Goal: Task Accomplishment & Management: Manage account settings

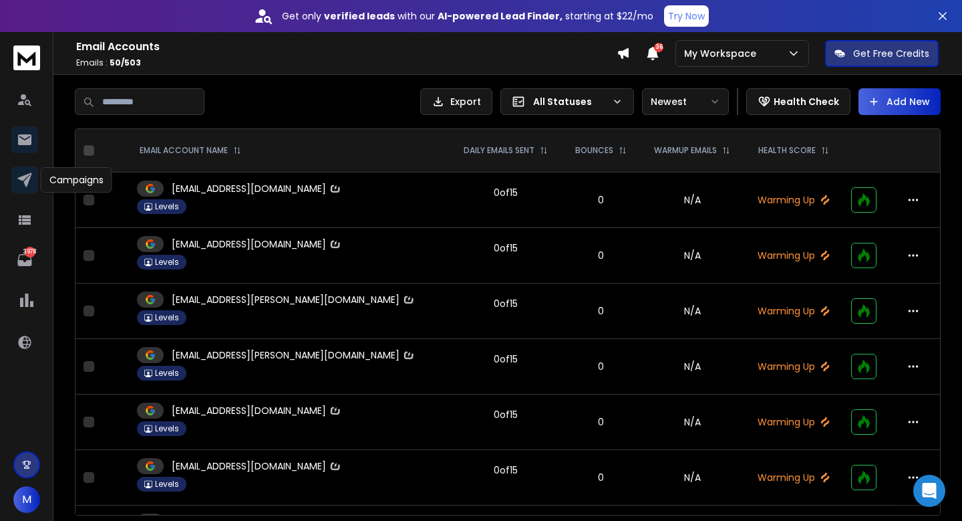
click at [29, 185] on icon at bounding box center [25, 180] width 16 height 16
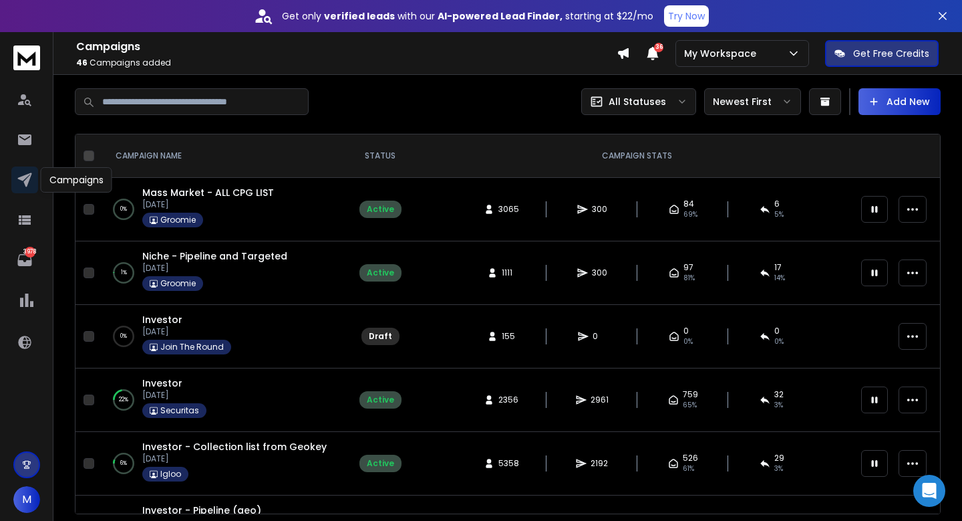
click at [268, 113] on input at bounding box center [192, 101] width 234 height 27
type input "*****"
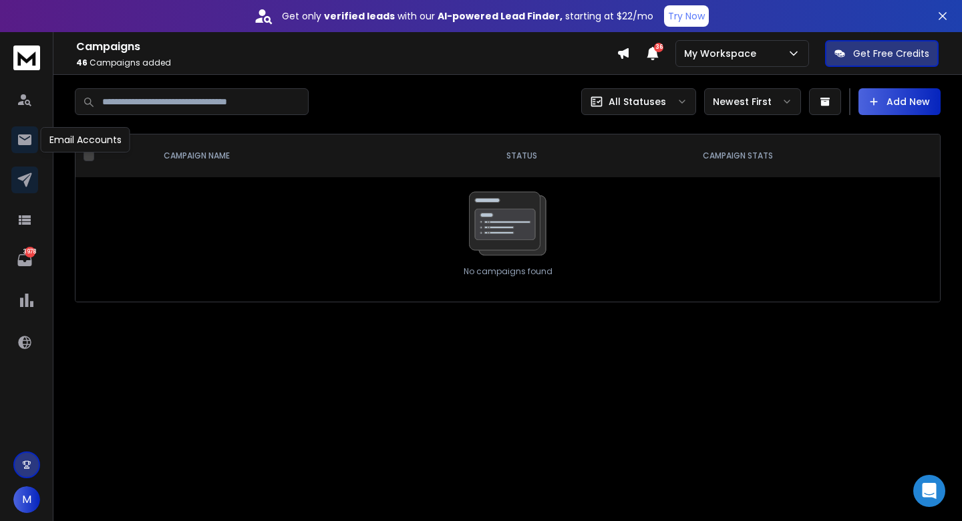
click at [36, 148] on link at bounding box center [24, 139] width 27 height 27
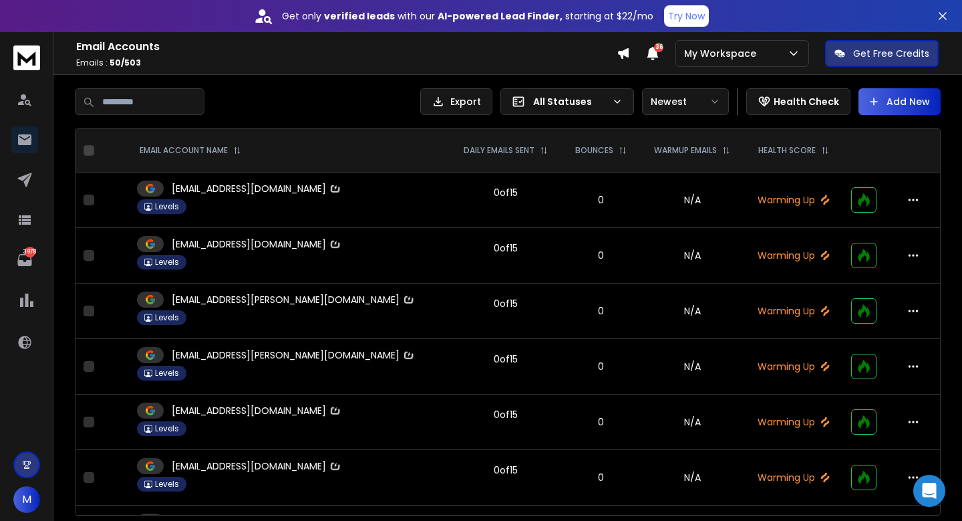
click at [194, 102] on input at bounding box center [140, 101] width 130 height 27
type input "*****"
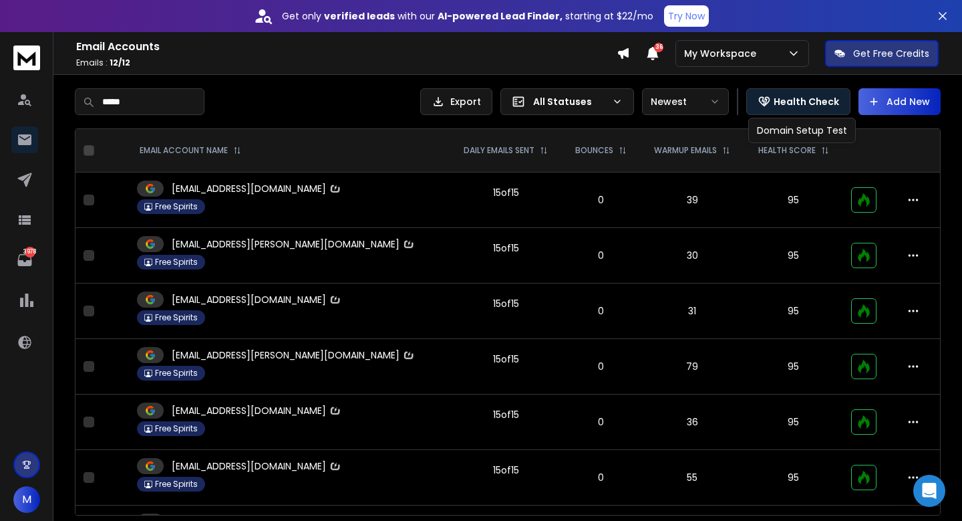
click at [802, 108] on p "Health Check" at bounding box center [806, 101] width 65 height 13
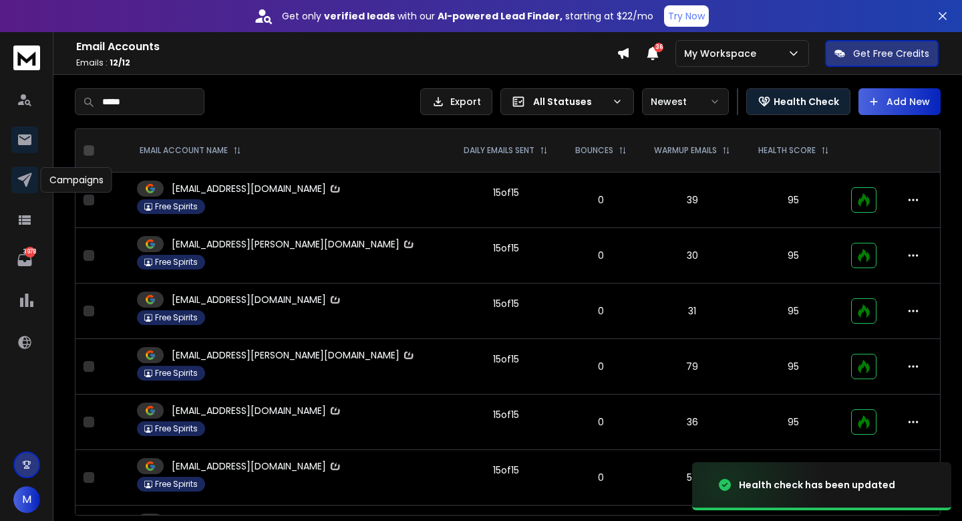
click at [24, 180] on icon at bounding box center [24, 179] width 14 height 14
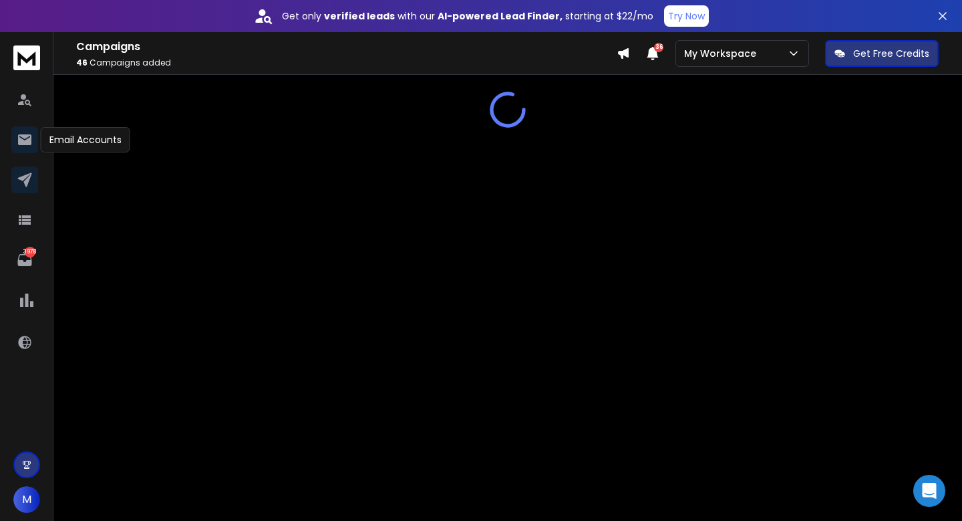
click at [27, 132] on icon at bounding box center [25, 140] width 16 height 16
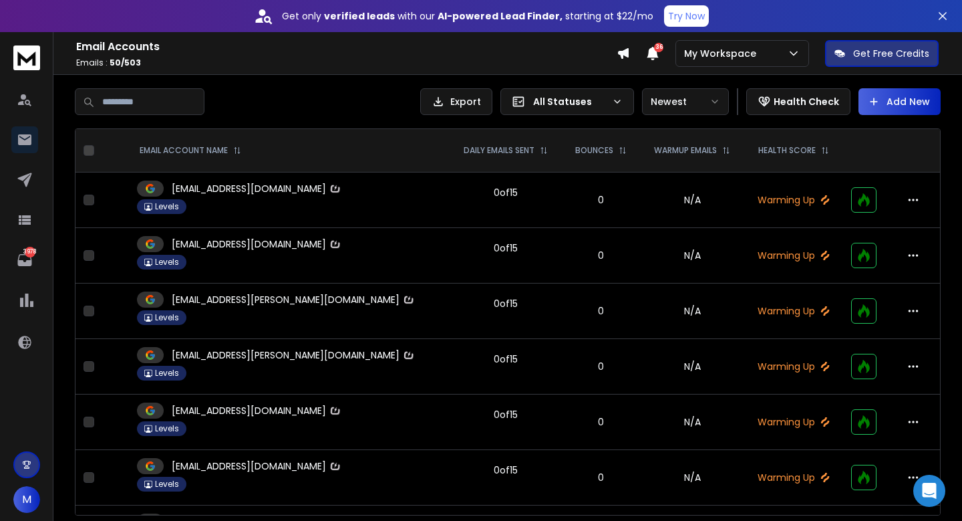
click at [199, 102] on input at bounding box center [140, 101] width 130 height 27
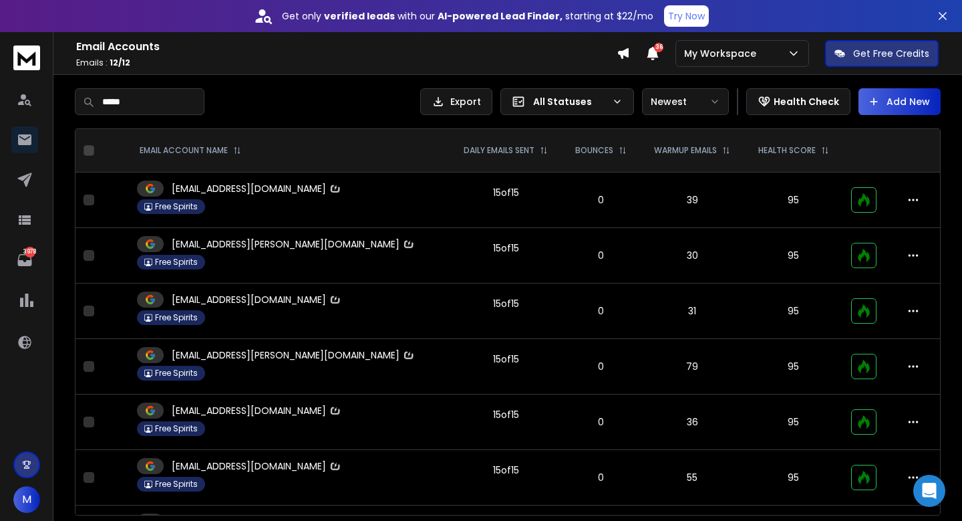
type input "*****"
click at [252, 233] on td "milan.martin@consumefreespirits.com Free Spirits" at bounding box center [289, 255] width 321 height 55
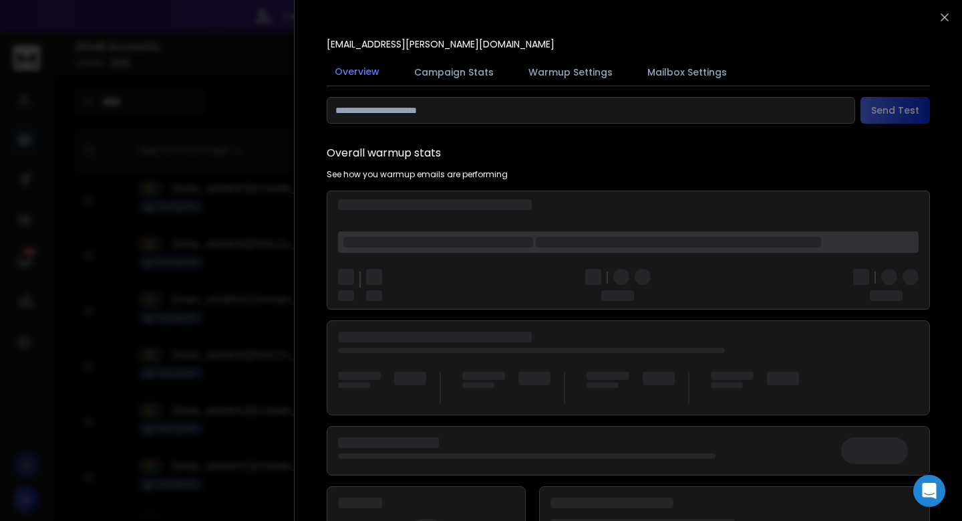
click at [257, 203] on div at bounding box center [481, 260] width 962 height 521
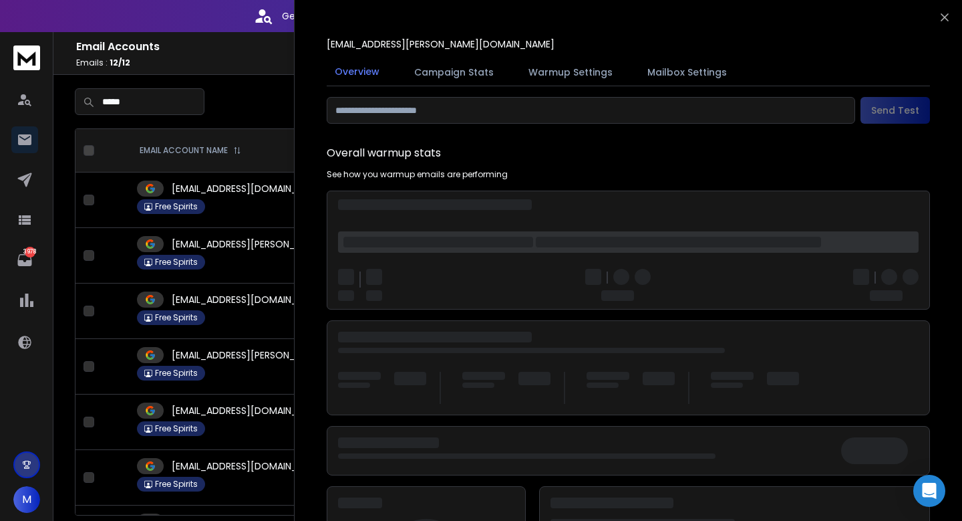
click at [257, 203] on div "Free Spirits" at bounding box center [289, 206] width 305 height 15
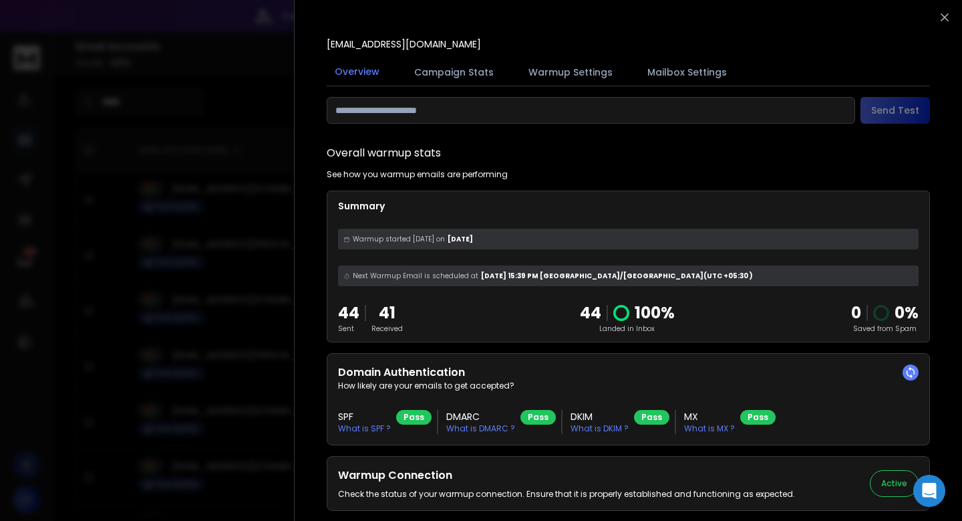
click at [450, 69] on button "Campaign Stats" at bounding box center [454, 71] width 96 height 29
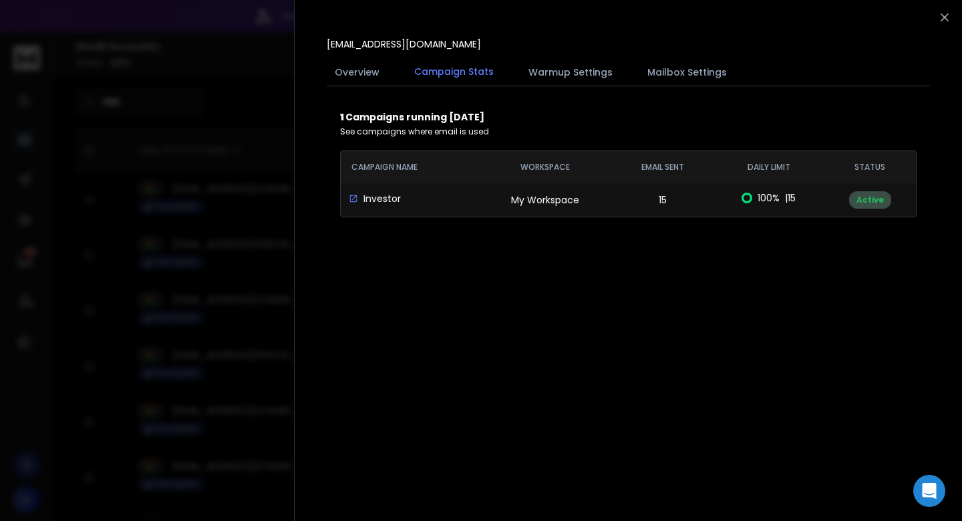
click at [521, 208] on td "My Workspace" at bounding box center [545, 199] width 133 height 33
click at [352, 196] on icon at bounding box center [353, 198] width 9 height 9
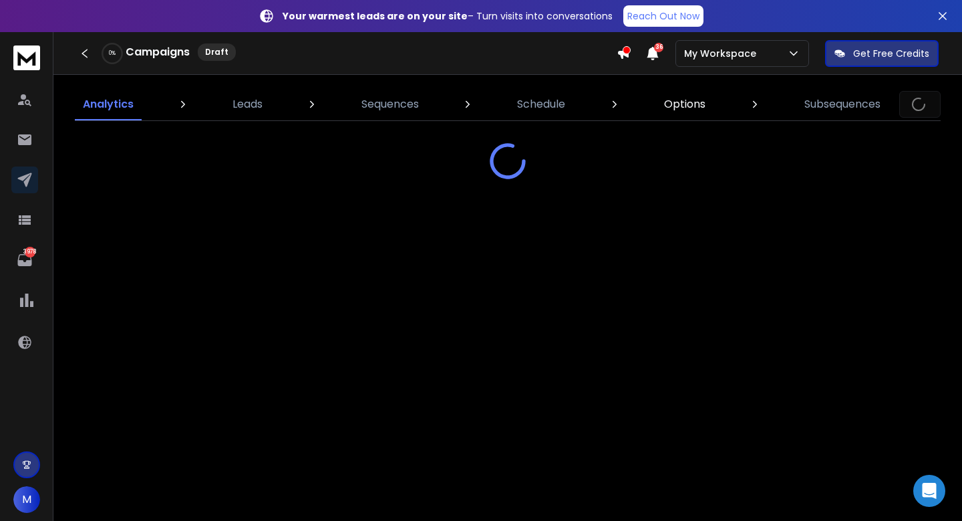
click at [676, 113] on link "Options" at bounding box center [684, 104] width 57 height 32
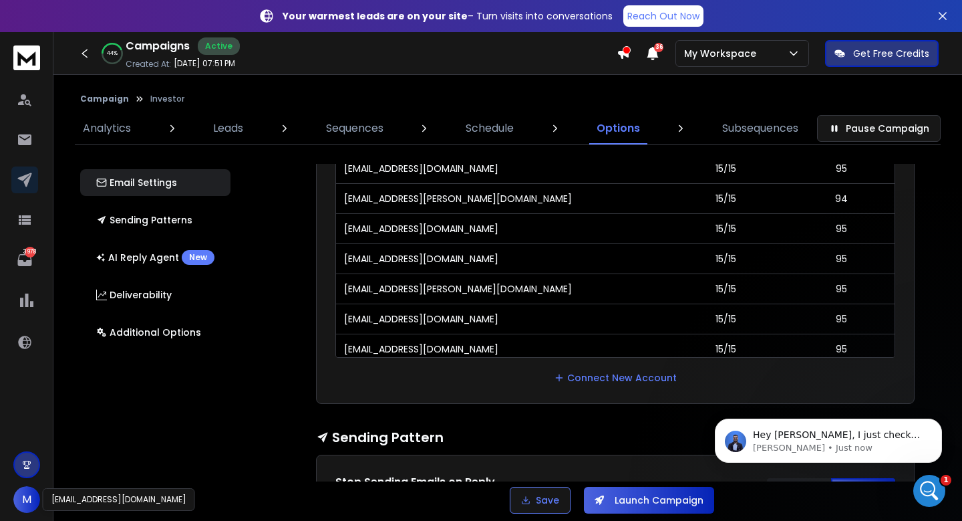
click at [19, 502] on span "M" at bounding box center [26, 499] width 27 height 27
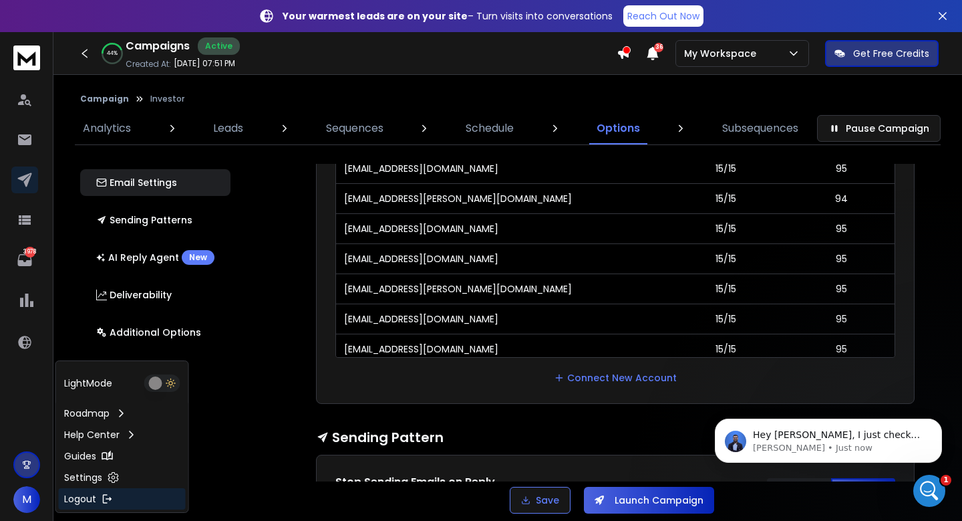
click at [96, 499] on div "Logout" at bounding box center [122, 498] width 127 height 21
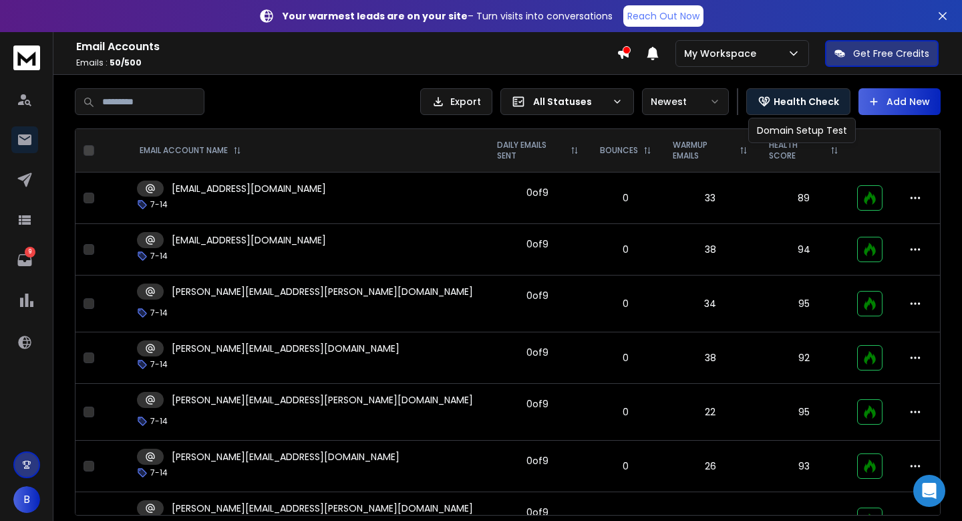
click at [819, 105] on p "Health Check" at bounding box center [806, 101] width 65 height 13
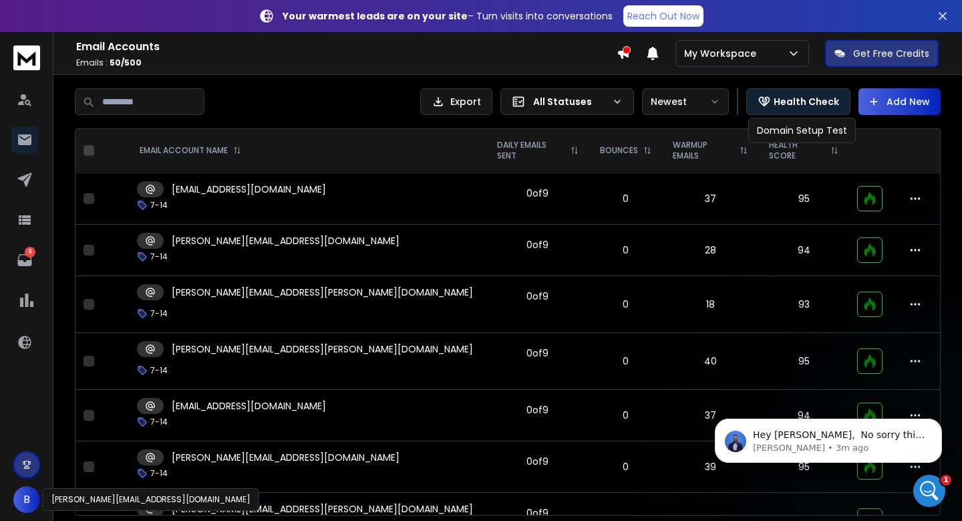
click at [15, 491] on span "B" at bounding box center [26, 499] width 27 height 27
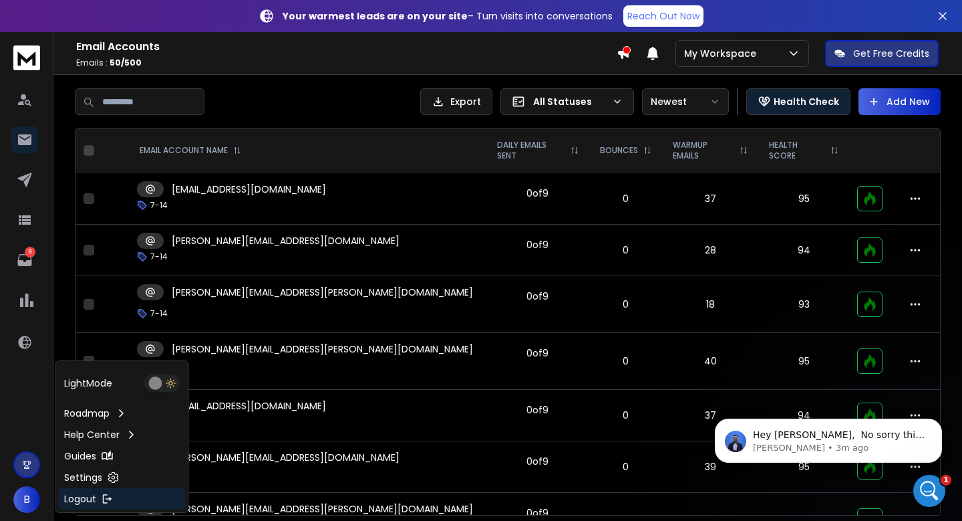
click at [131, 498] on div "Logout" at bounding box center [122, 498] width 127 height 21
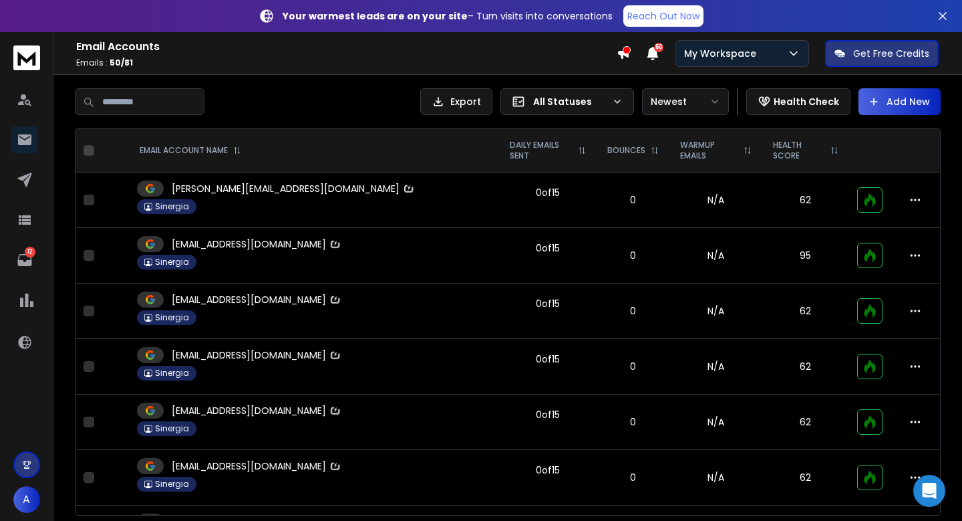
click at [772, 61] on button "My Workspace" at bounding box center [743, 53] width 134 height 27
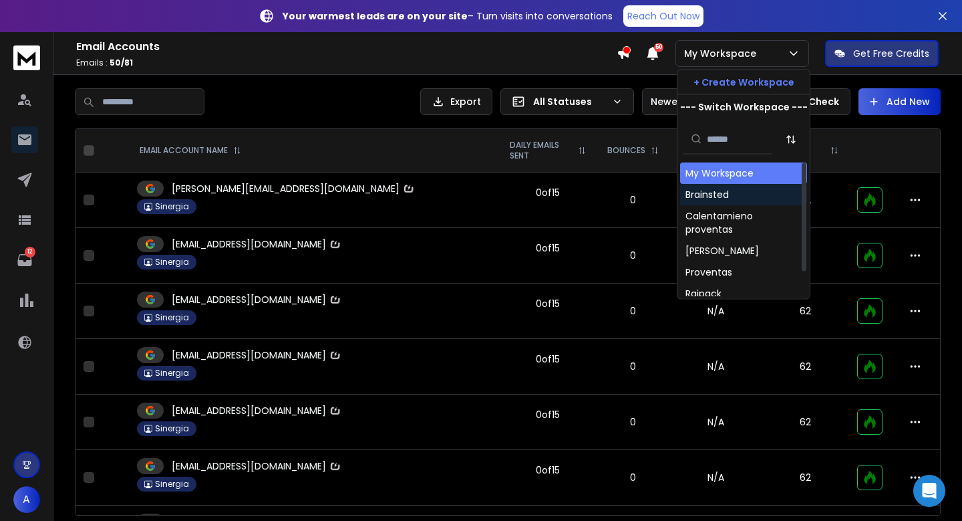
click at [737, 192] on div "Brainsted" at bounding box center [743, 194] width 127 height 21
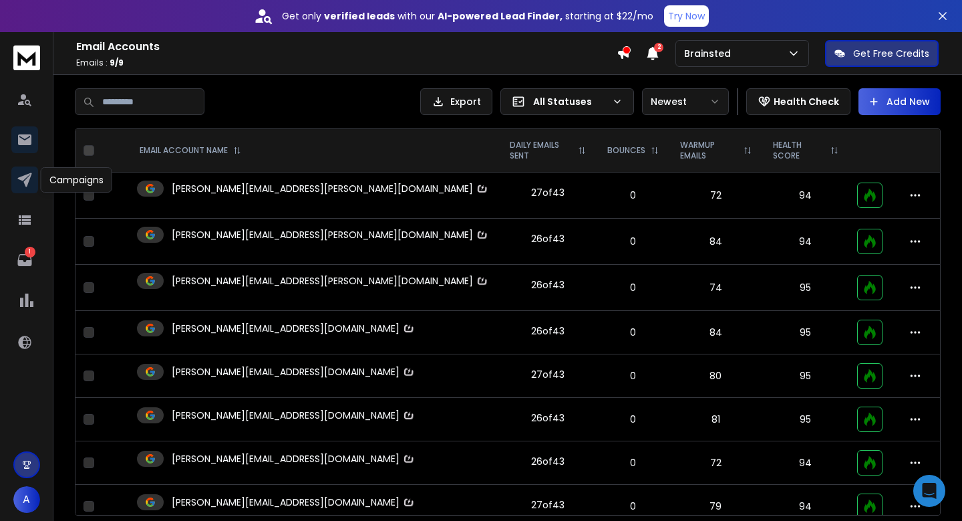
click at [11, 172] on link at bounding box center [24, 179] width 27 height 27
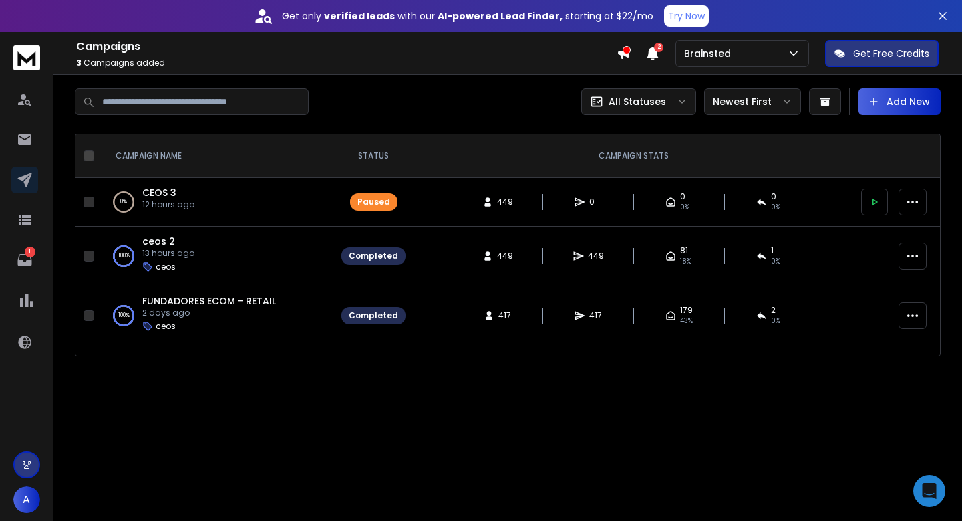
click at [184, 233] on td "100 % ceos 2 13 hours ago ceos" at bounding box center [217, 256] width 234 height 59
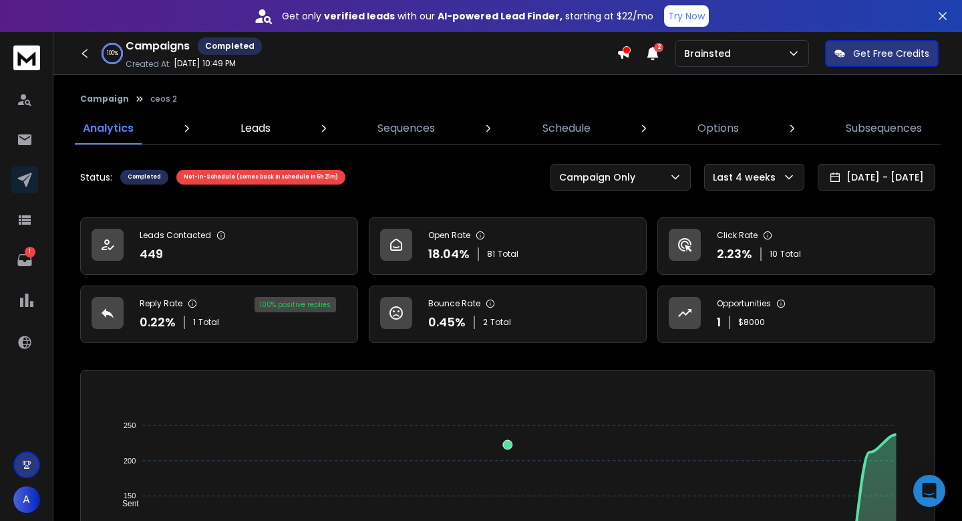
click at [249, 118] on link "Leads" at bounding box center [256, 128] width 46 height 32
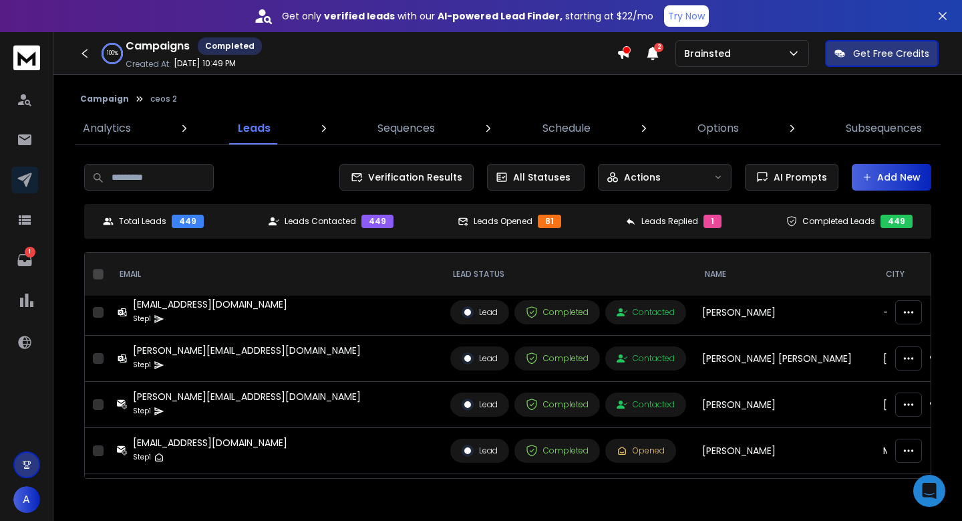
scroll to position [2134, 0]
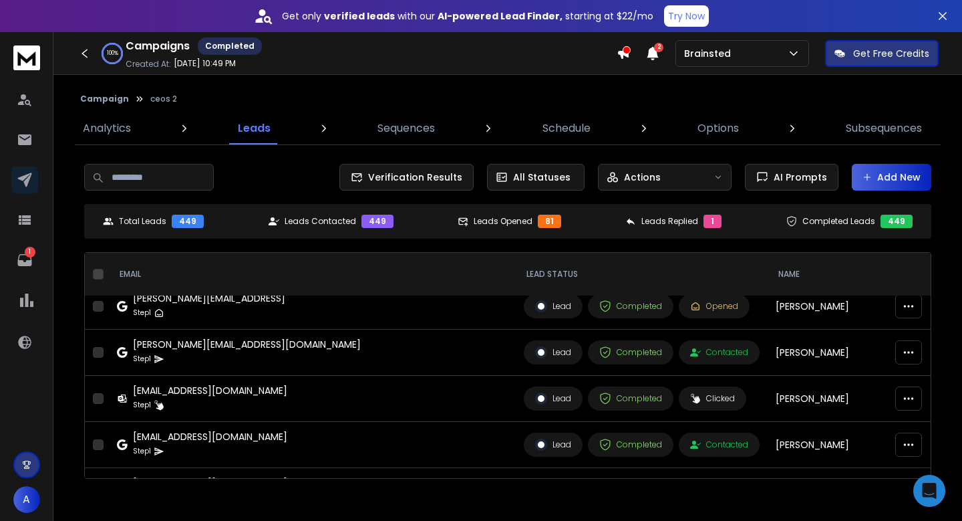
click at [107, 148] on div "Campaign ceos 2 Analytics Leads Sequences Schedule Options Subsequences Verific…" at bounding box center [508, 279] width 866 height 382
click at [112, 136] on link "Analytics" at bounding box center [107, 128] width 64 height 32
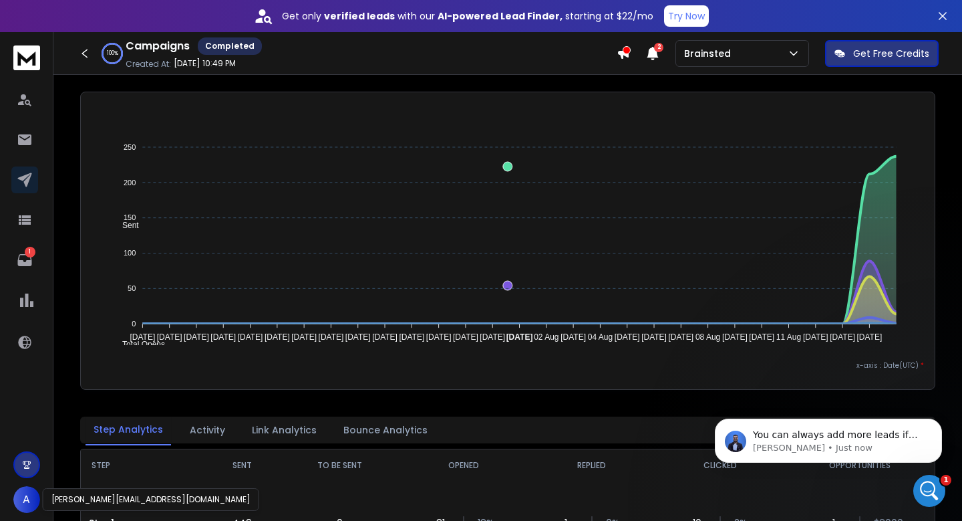
click at [15, 505] on span "A" at bounding box center [26, 499] width 27 height 27
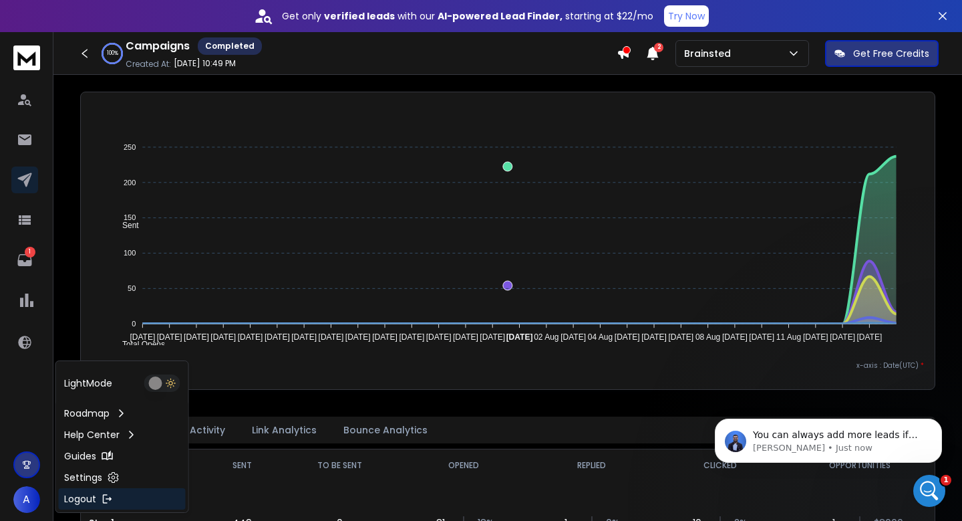
click at [89, 497] on p "Logout" at bounding box center [80, 498] width 32 height 13
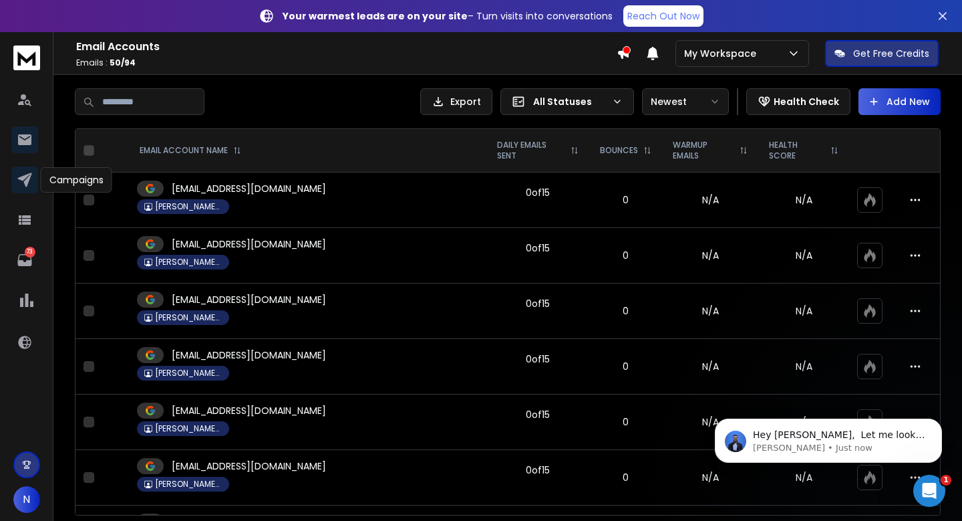
click at [17, 176] on icon at bounding box center [25, 180] width 16 height 16
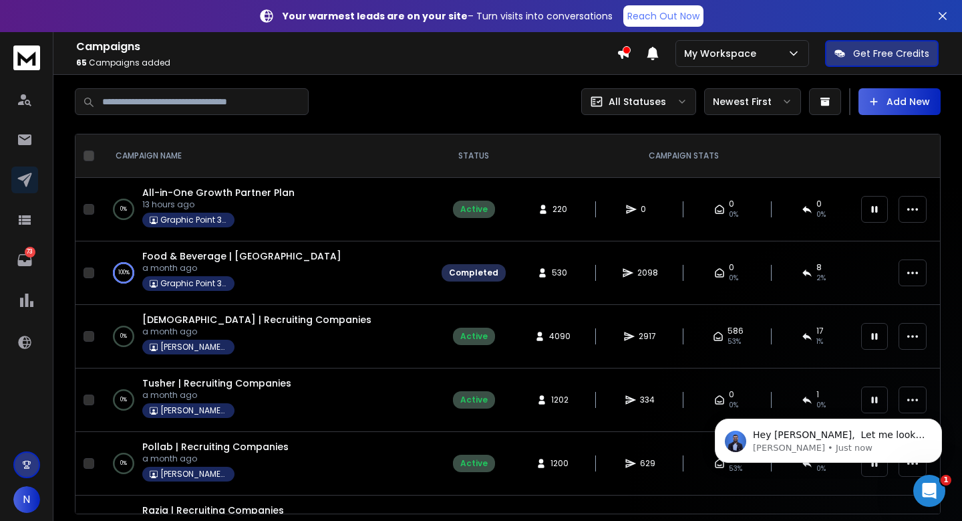
click at [351, 199] on div "0 % All-in-One Growth Partner Plan 13 hours ago Graphic Point 360" at bounding box center [266, 209] width 307 height 47
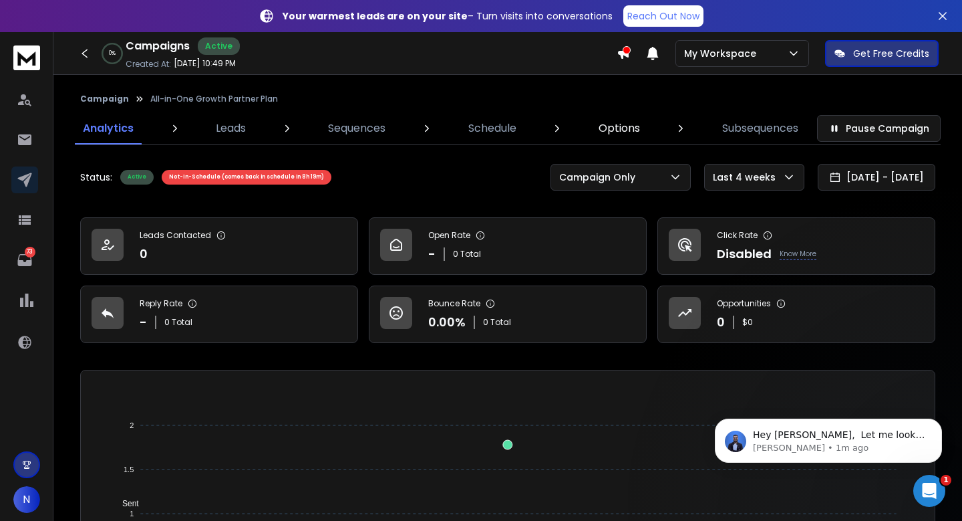
click at [623, 122] on p "Options" at bounding box center [619, 128] width 41 height 16
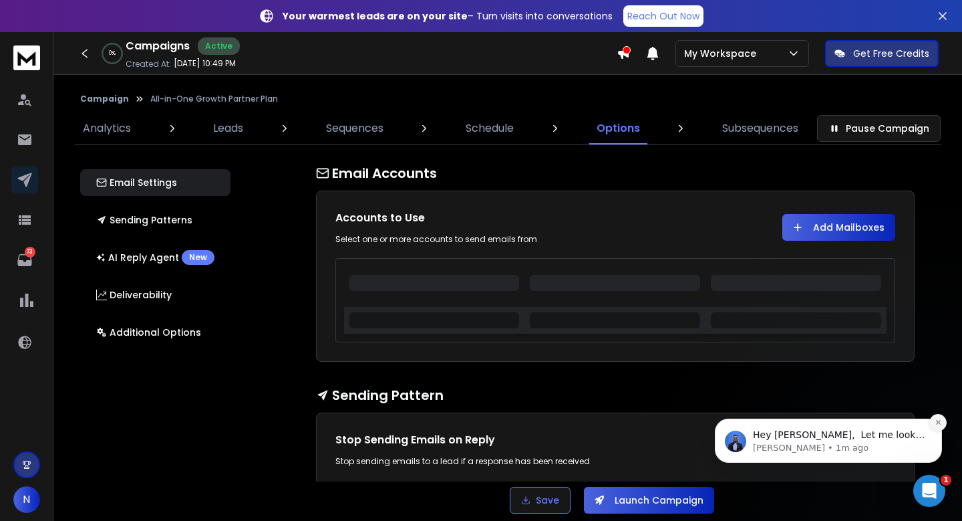
click at [939, 420] on icon "Dismiss notification" at bounding box center [938, 421] width 7 height 7
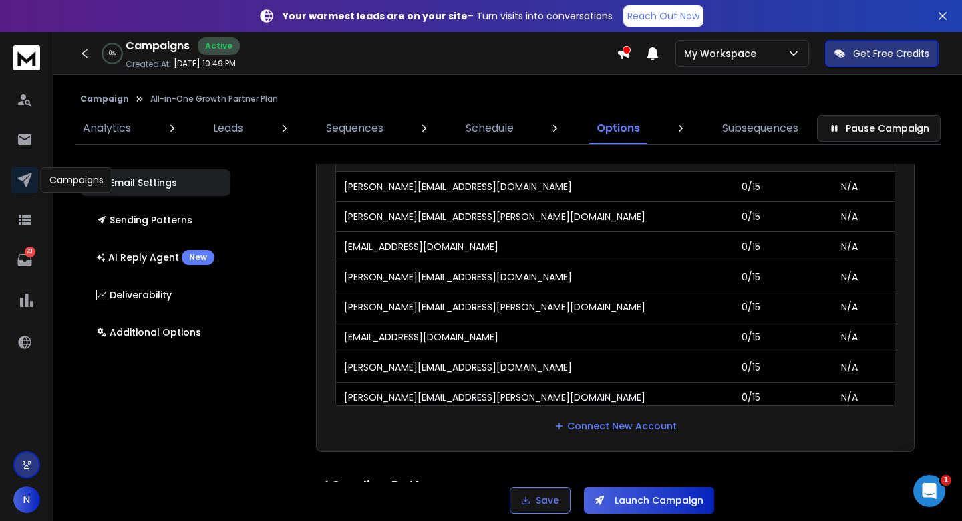
click at [17, 178] on icon at bounding box center [25, 180] width 16 height 16
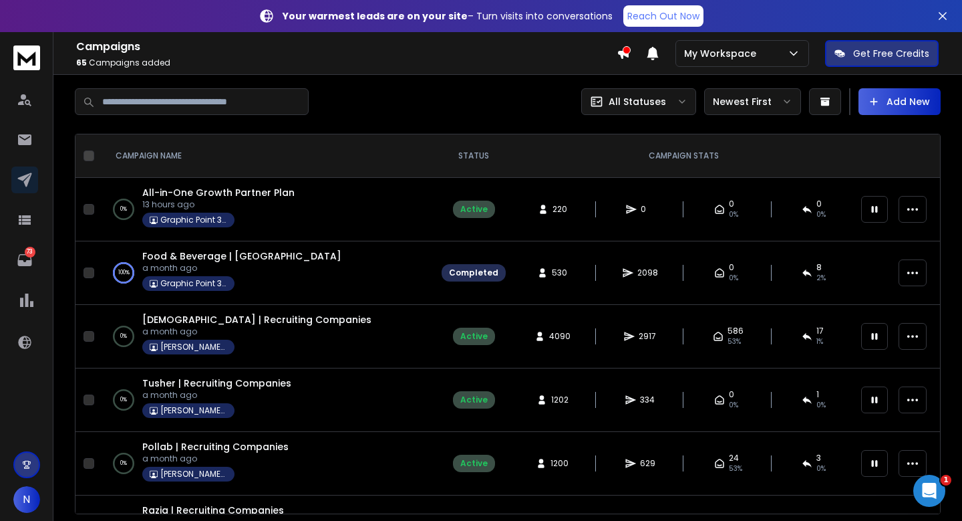
click at [237, 194] on span "All-in-One Growth Partner Plan" at bounding box center [218, 192] width 152 height 13
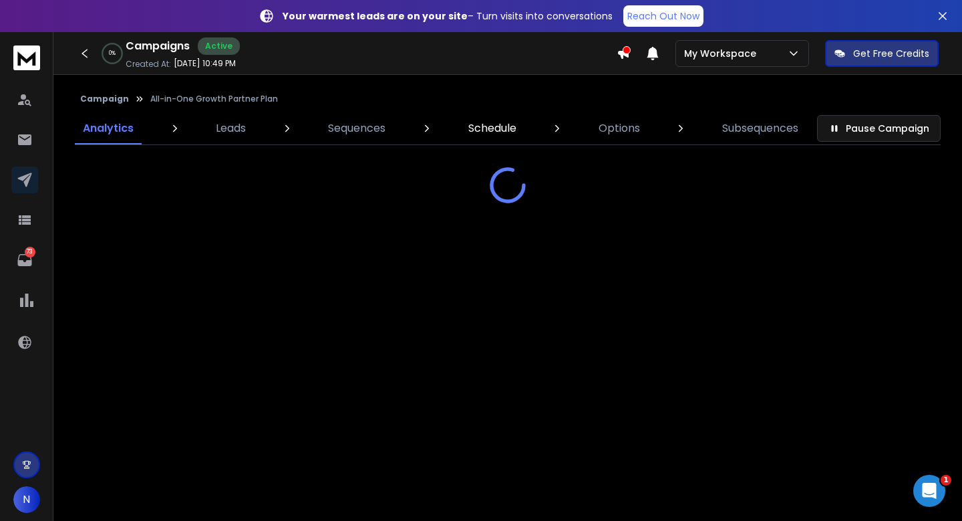
click at [489, 127] on p "Schedule" at bounding box center [493, 128] width 48 height 16
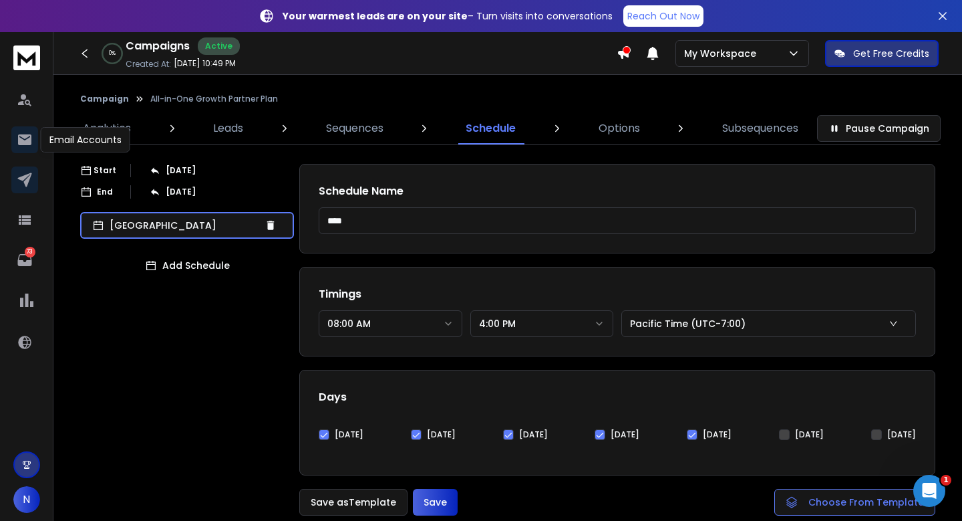
click at [23, 131] on link at bounding box center [24, 139] width 27 height 27
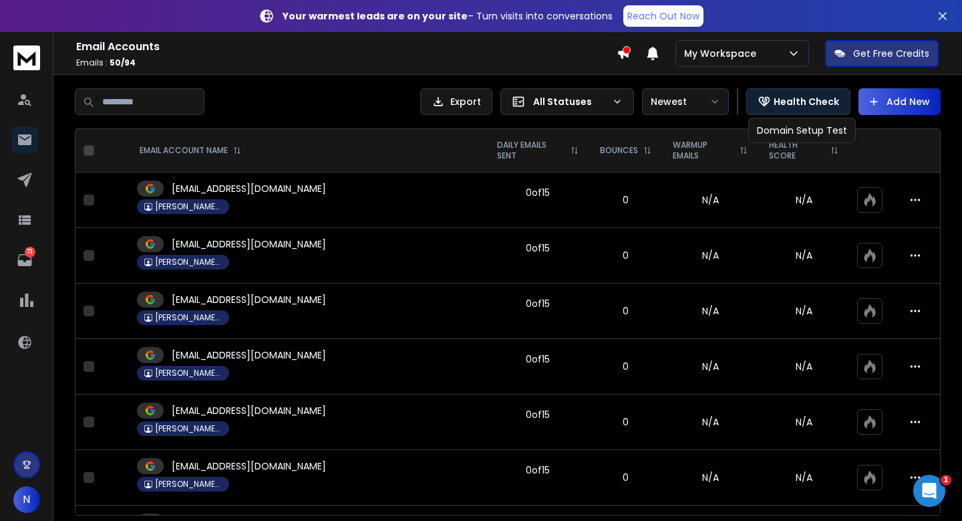
click at [763, 100] on icon at bounding box center [764, 102] width 11 height 10
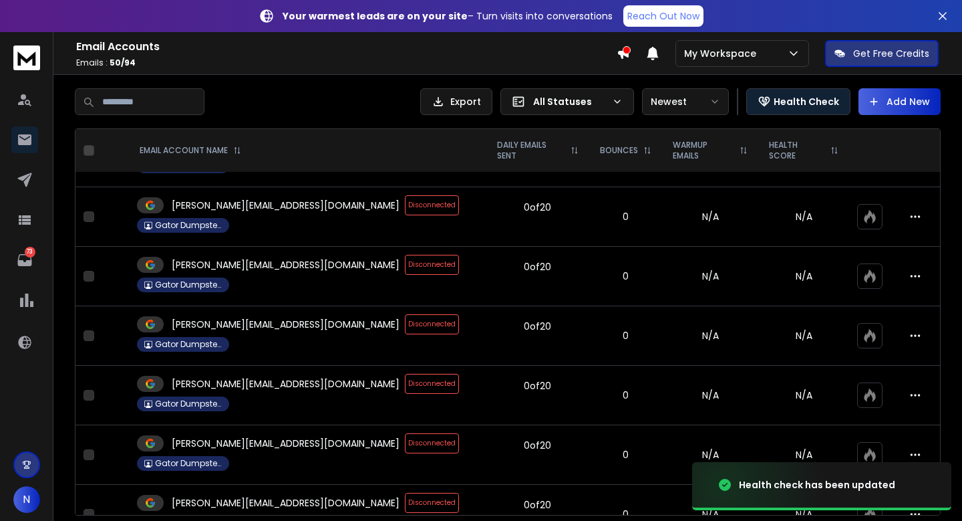
scroll to position [2468, 0]
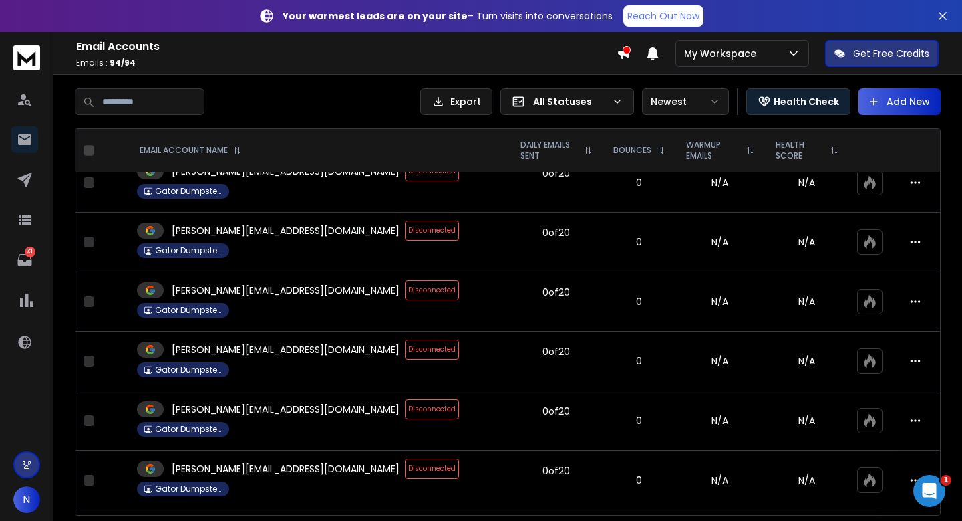
click at [293, 235] on p "oswaldo@gogatorflorida.com" at bounding box center [286, 230] width 228 height 13
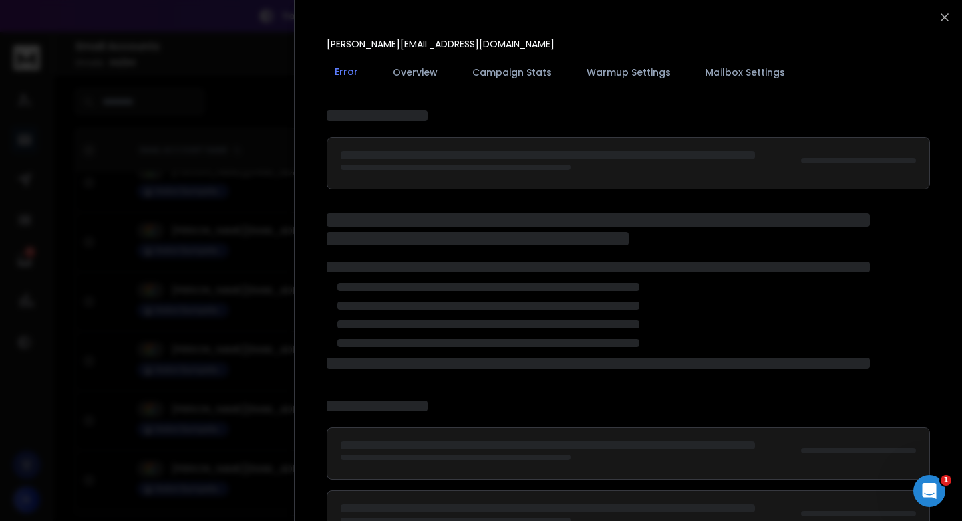
click at [536, 79] on button "Campaign Stats" at bounding box center [513, 71] width 96 height 29
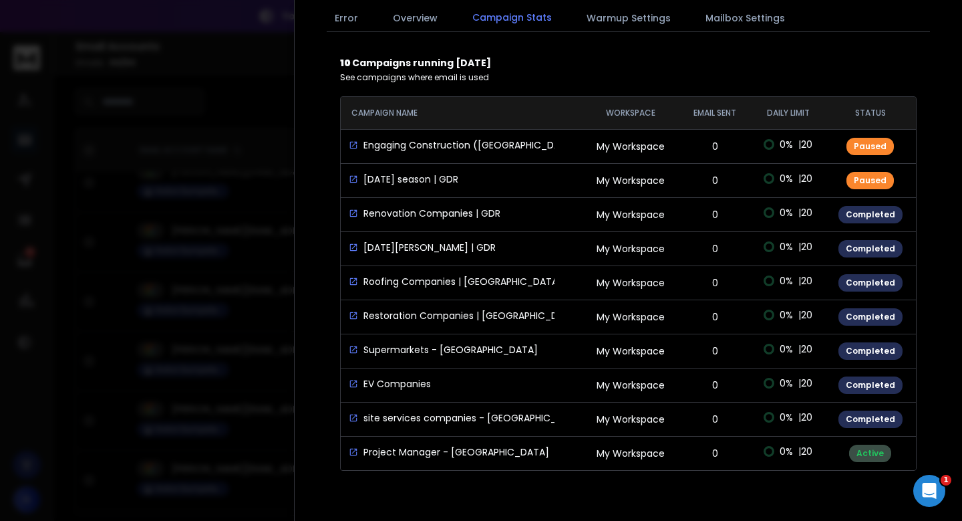
scroll to position [0, 0]
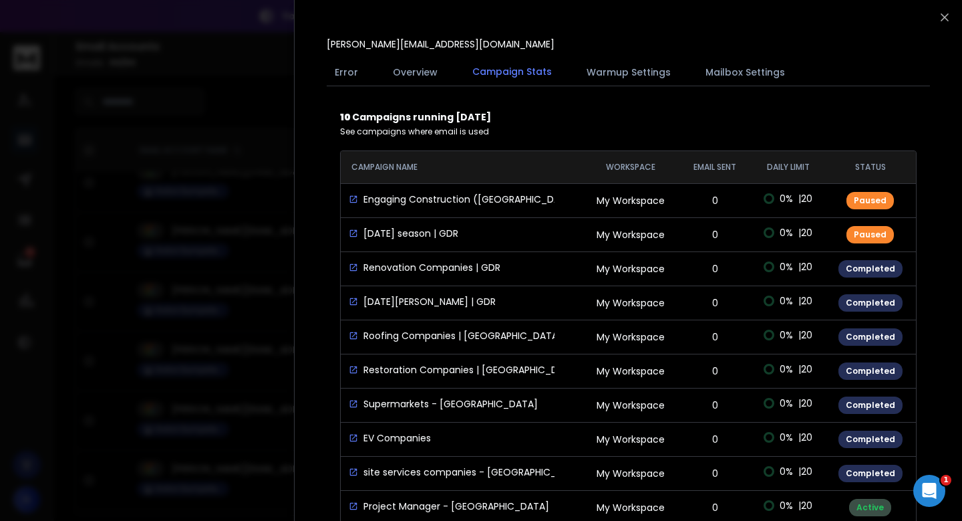
click at [279, 297] on div at bounding box center [481, 260] width 962 height 521
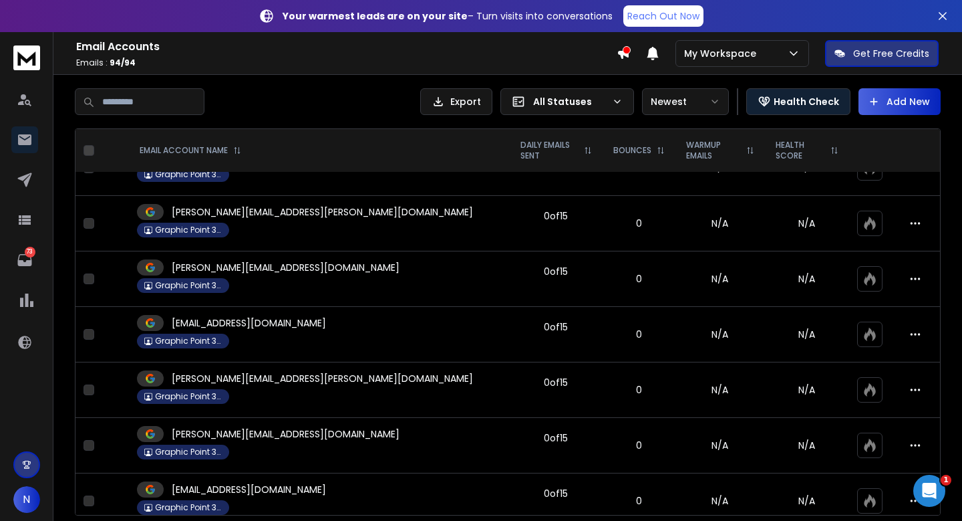
scroll to position [749, 0]
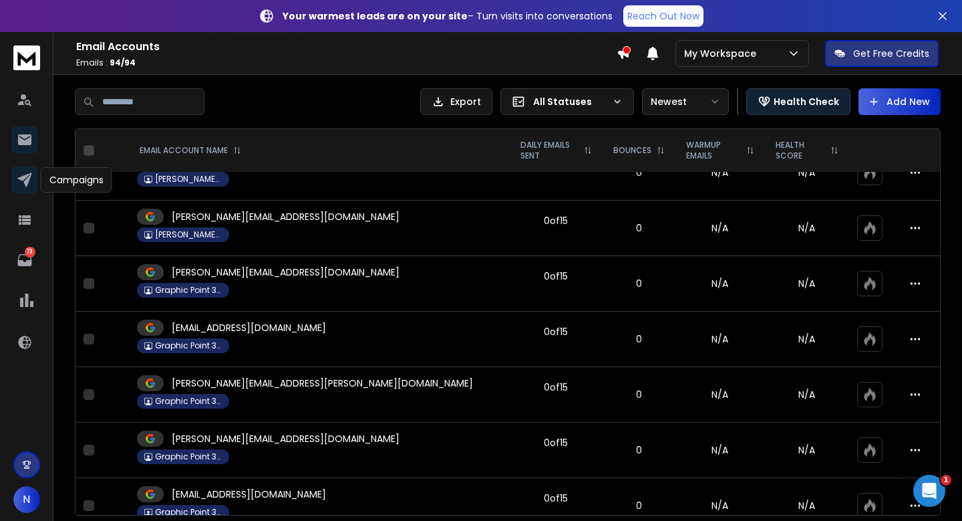
click at [22, 187] on icon at bounding box center [25, 180] width 16 height 16
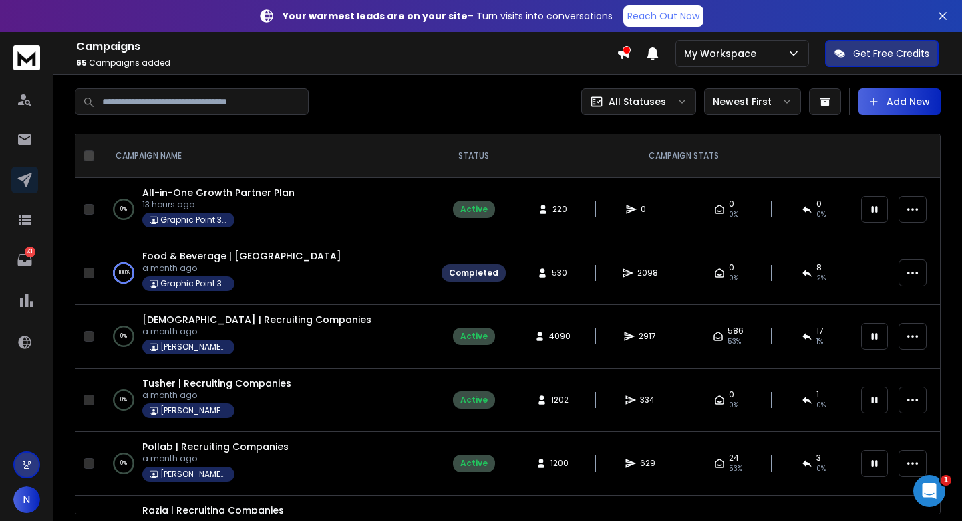
click at [219, 197] on span "All-in-One Growth Partner Plan" at bounding box center [218, 192] width 152 height 13
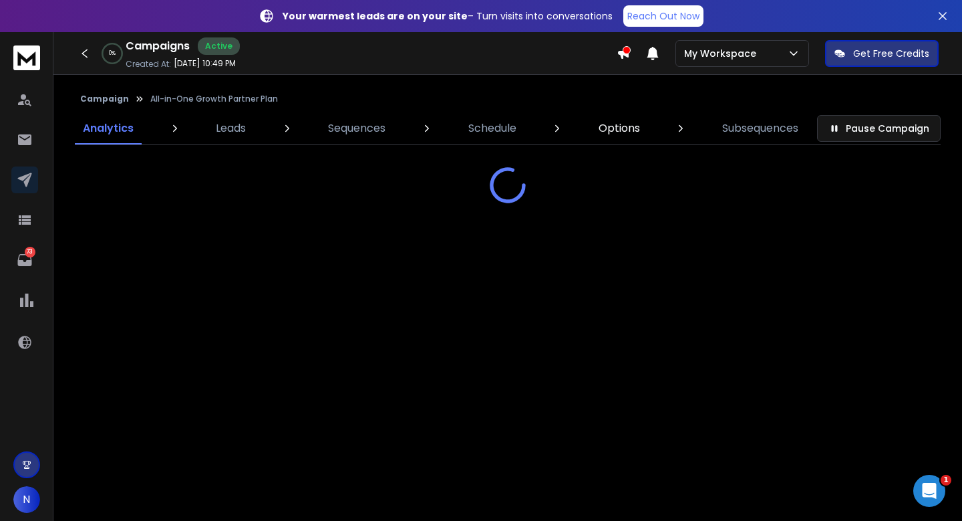
click at [614, 124] on p "Options" at bounding box center [619, 128] width 41 height 16
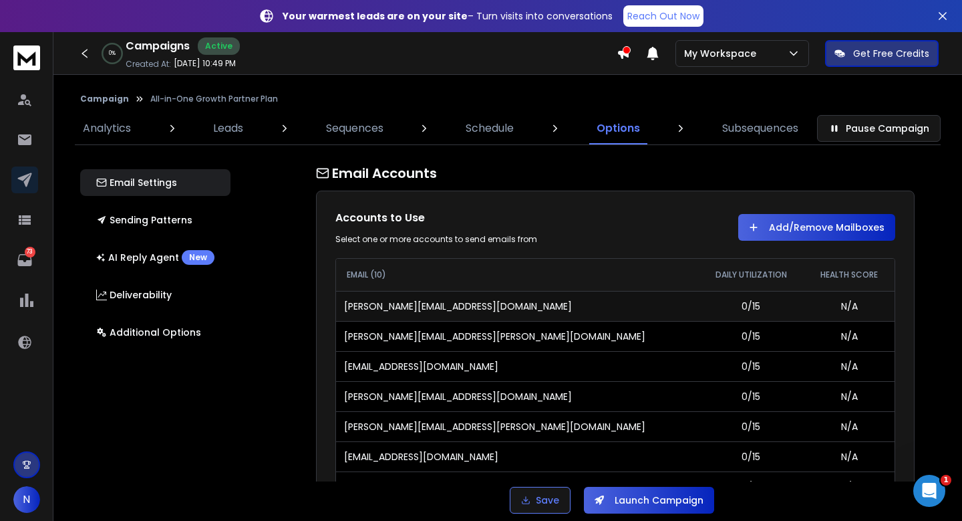
click at [435, 303] on p "shiuli@getgraphicpoint360.com" at bounding box center [458, 305] width 228 height 13
copy p "shiuli@getgraphicpoint360.com"
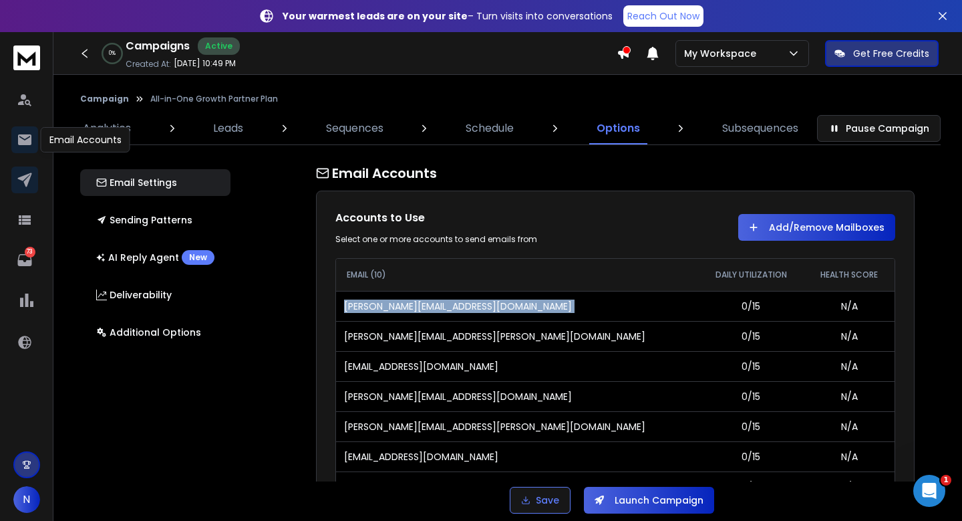
click at [35, 145] on link at bounding box center [24, 139] width 27 height 27
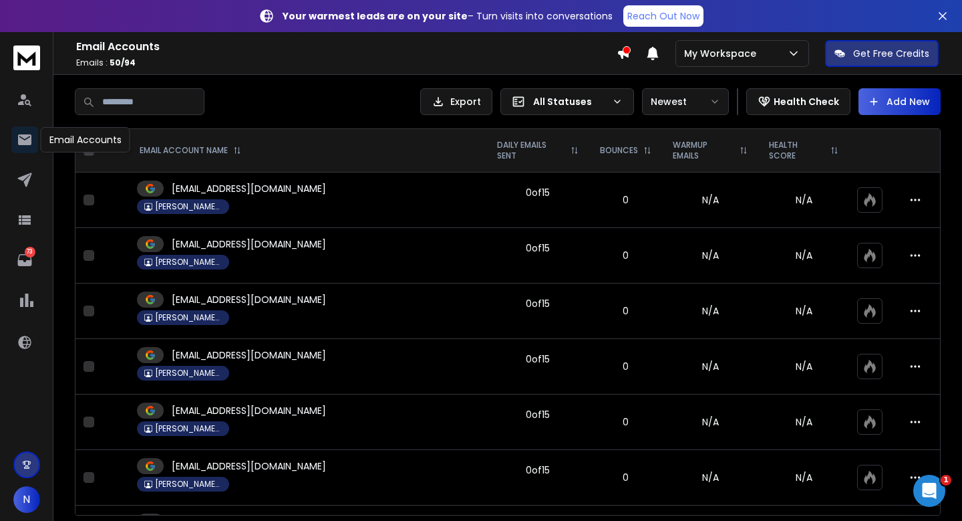
click at [165, 109] on input at bounding box center [140, 101] width 130 height 27
paste input "**********"
type input "**********"
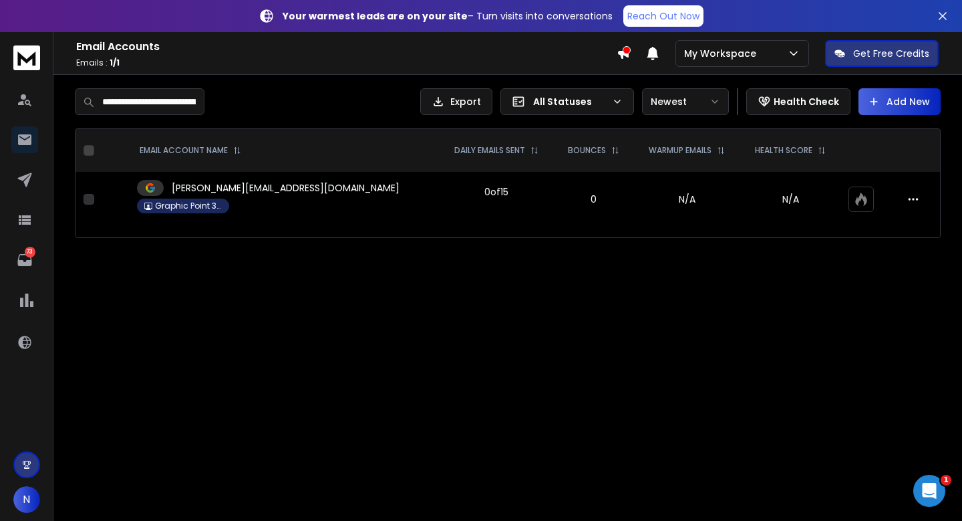
click at [165, 109] on input "**********" at bounding box center [140, 101] width 130 height 27
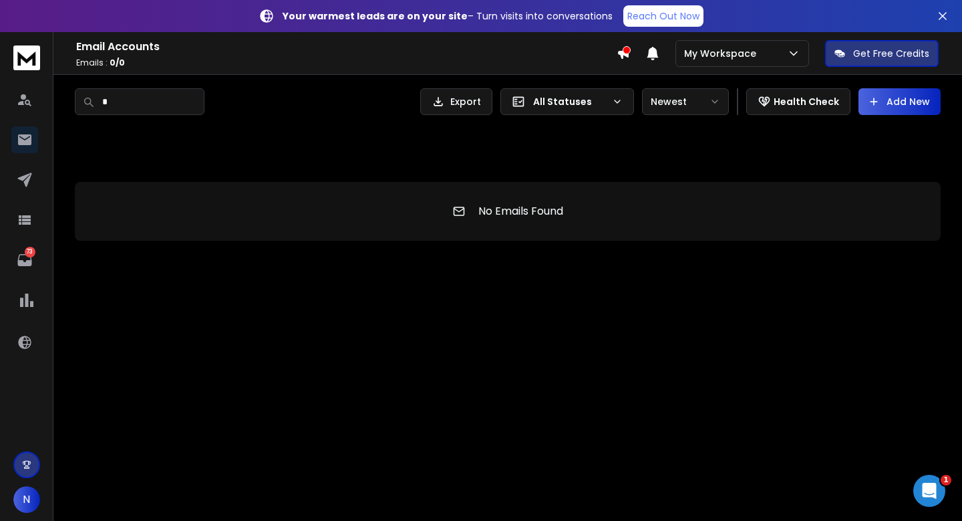
type input "*"
click at [251, 204] on div "No Emails Found" at bounding box center [508, 211] width 866 height 59
click at [142, 103] on input "*" at bounding box center [140, 101] width 130 height 27
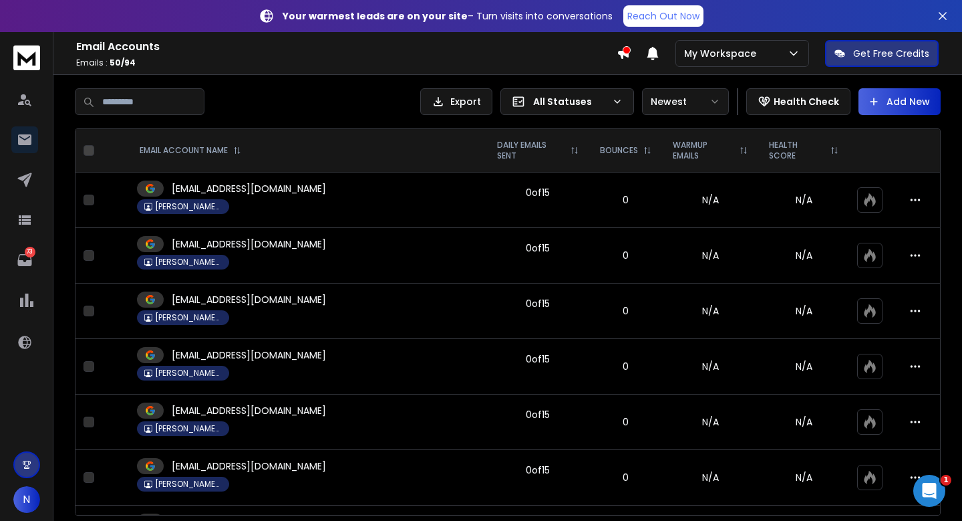
click at [189, 109] on input at bounding box center [140, 101] width 130 height 27
paste input "**********"
type input "**********"
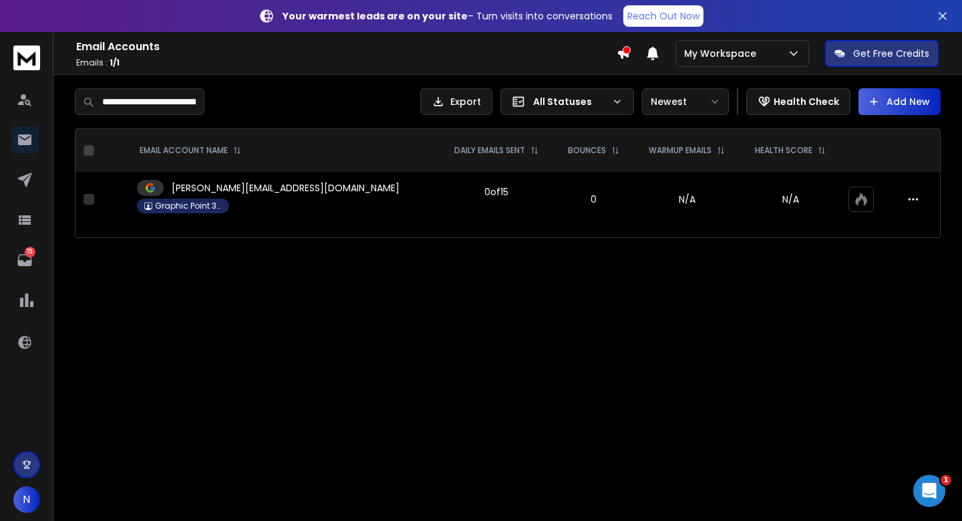
click at [225, 212] on div "Graphic Point 360" at bounding box center [284, 206] width 294 height 15
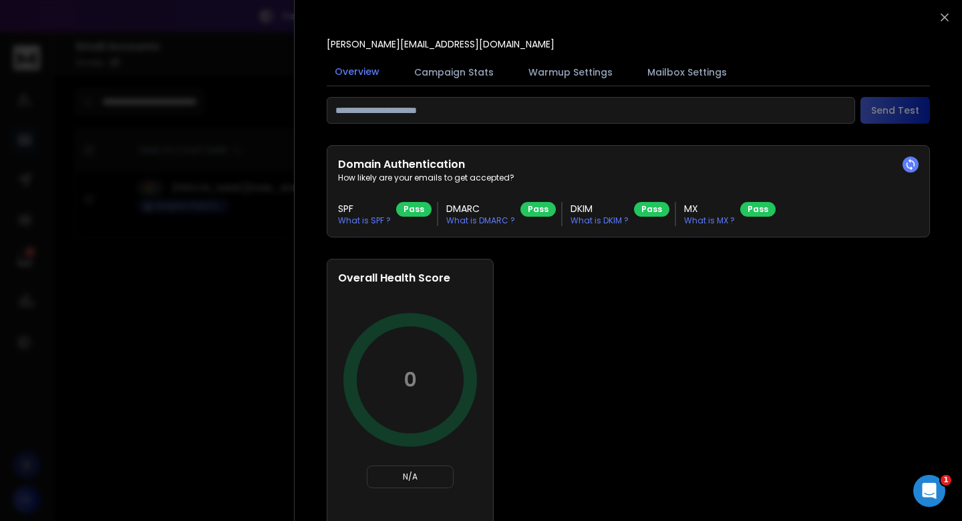
click at [468, 76] on button "Campaign Stats" at bounding box center [454, 71] width 96 height 29
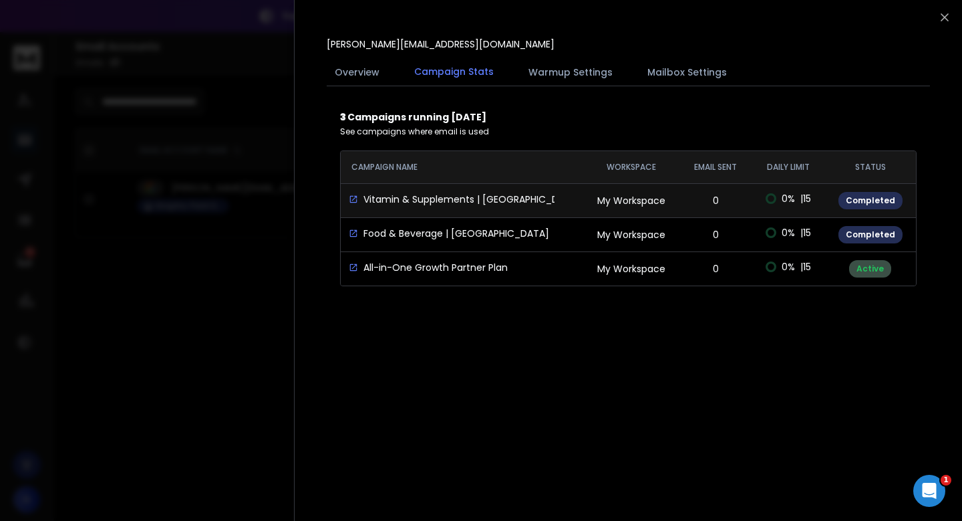
click at [357, 197] on icon at bounding box center [353, 198] width 7 height 7
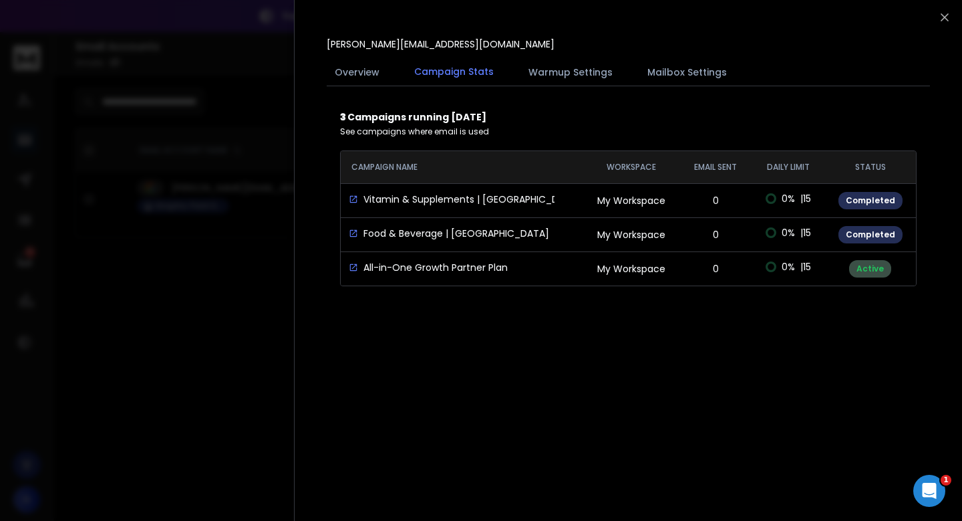
click at [136, 388] on div at bounding box center [481, 260] width 962 height 521
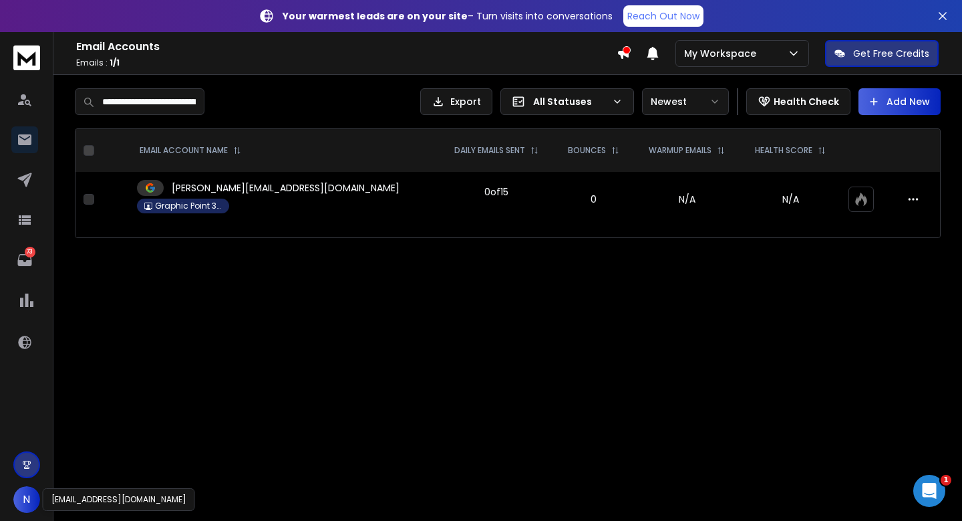
click at [33, 503] on span "N" at bounding box center [26, 499] width 27 height 27
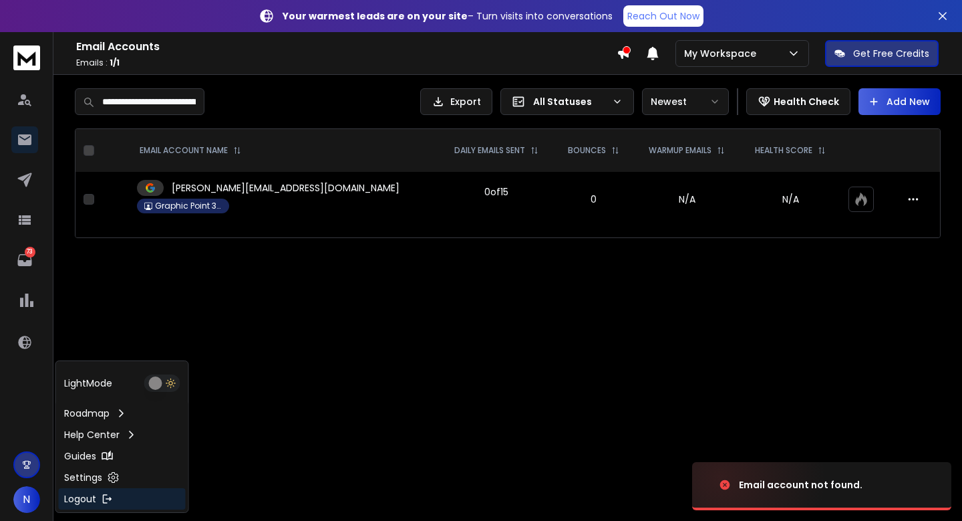
click at [72, 501] on p "Logout" at bounding box center [80, 498] width 32 height 13
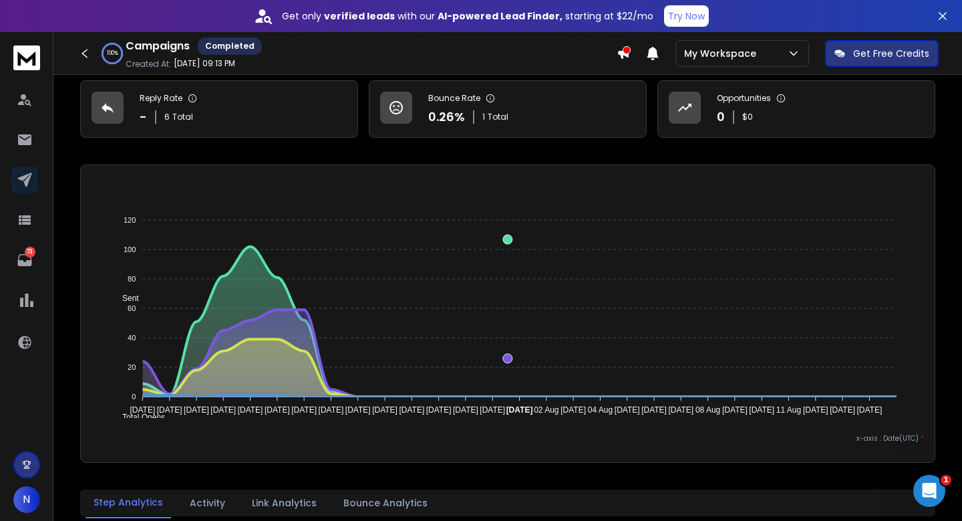
scroll to position [207, 0]
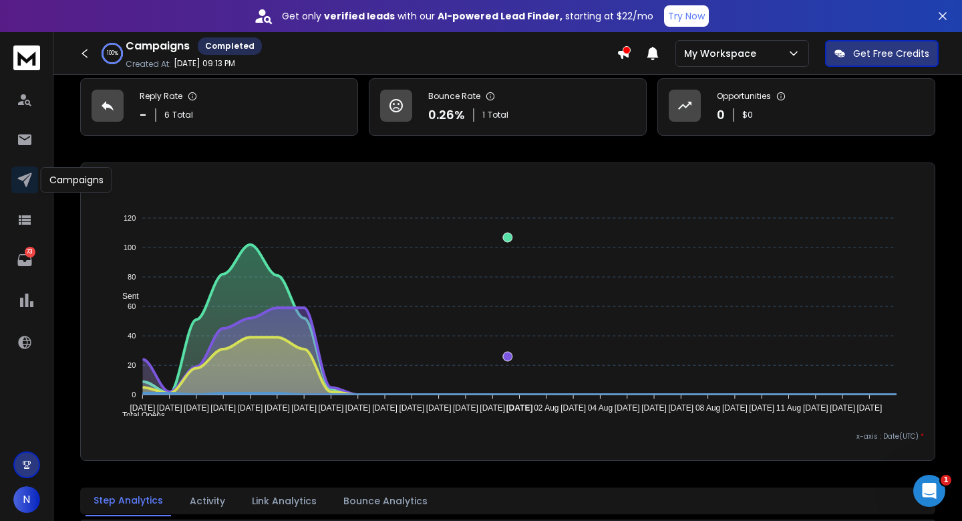
click at [30, 178] on icon at bounding box center [25, 180] width 16 height 16
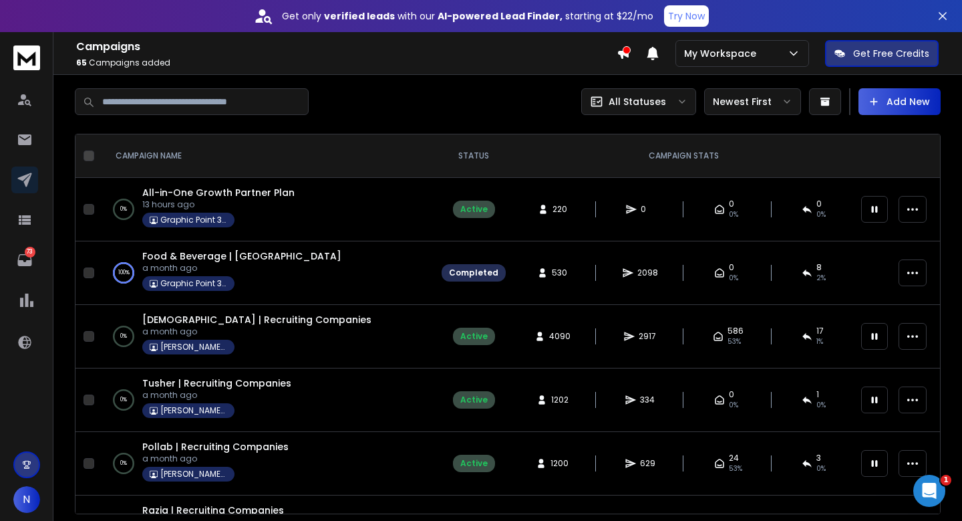
click at [206, 209] on p "13 hours ago" at bounding box center [218, 204] width 152 height 11
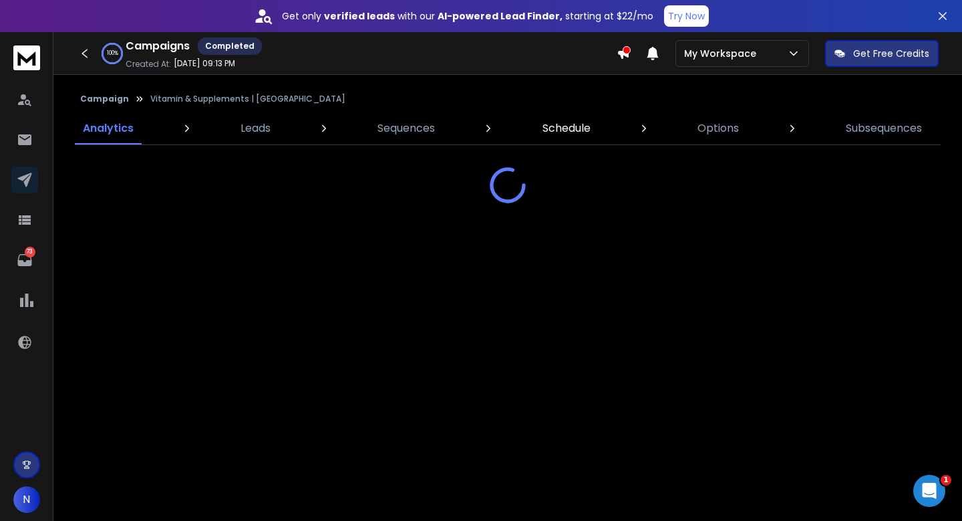
click at [573, 134] on div "Analytics Leads Sequences Schedule Options Subsequences" at bounding box center [503, 128] width 856 height 32
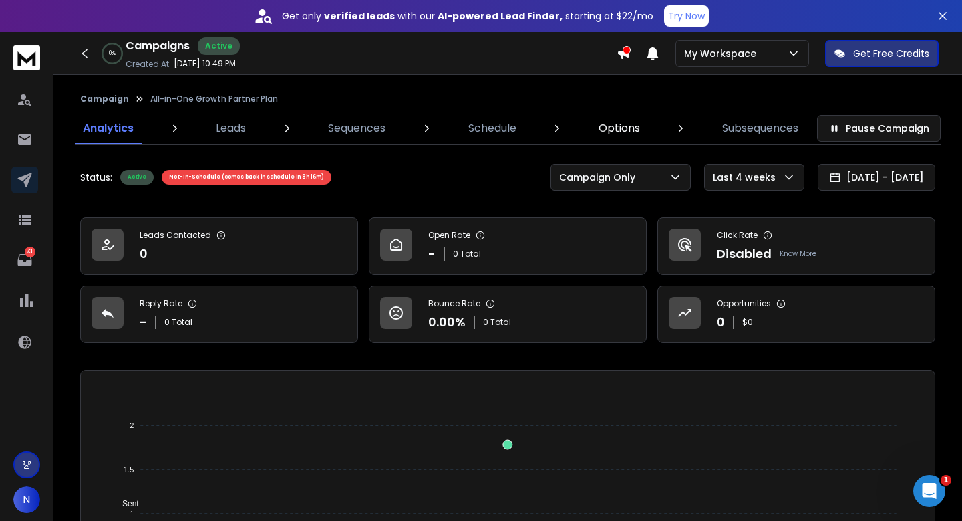
click at [628, 130] on p "Options" at bounding box center [619, 128] width 41 height 16
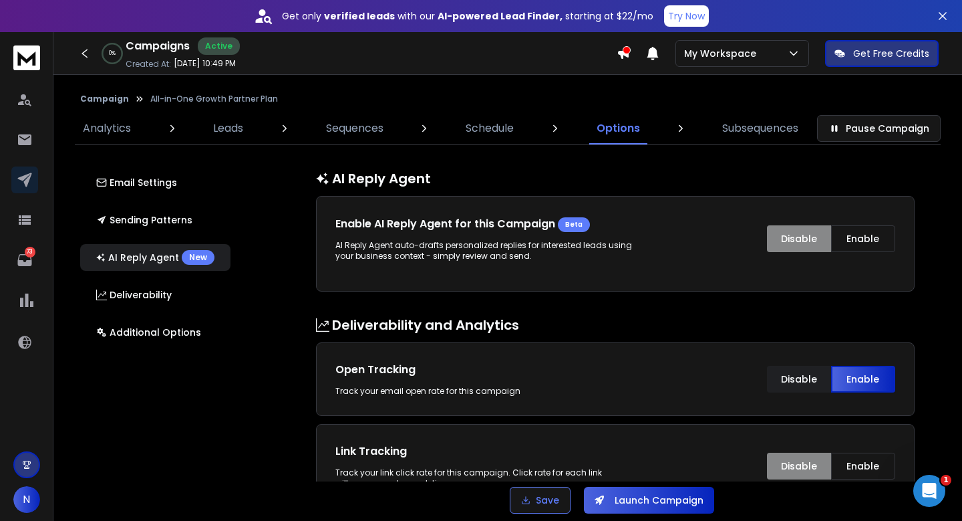
scroll to position [1489, 0]
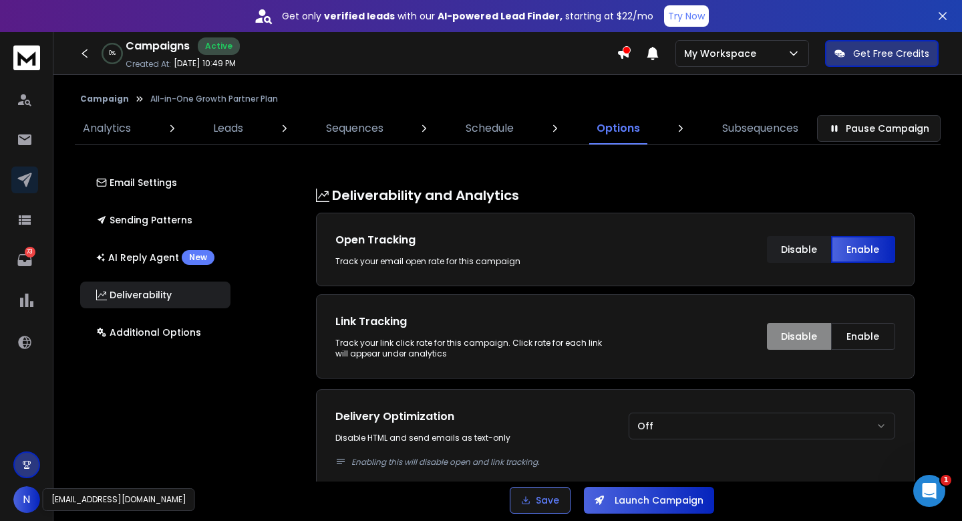
click at [25, 505] on span "N" at bounding box center [26, 499] width 27 height 27
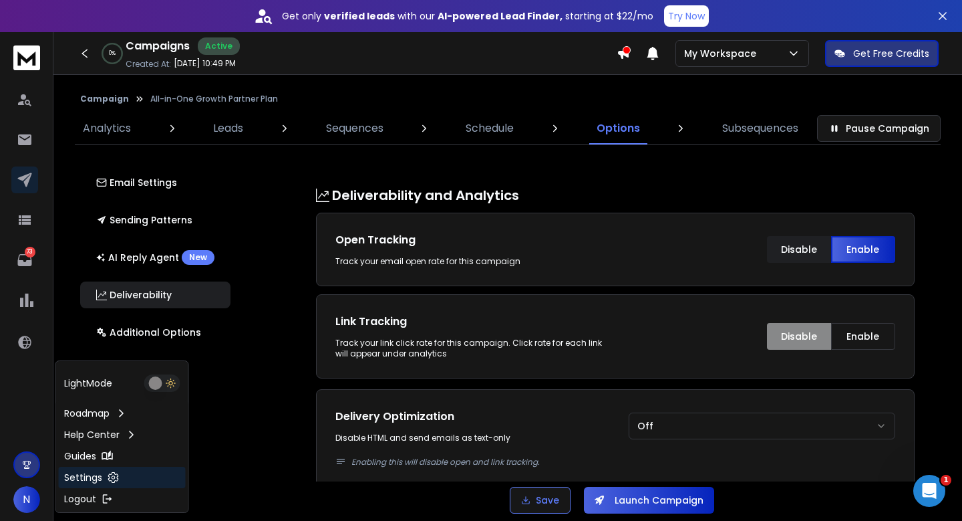
click at [104, 485] on div "Settings" at bounding box center [122, 477] width 127 height 21
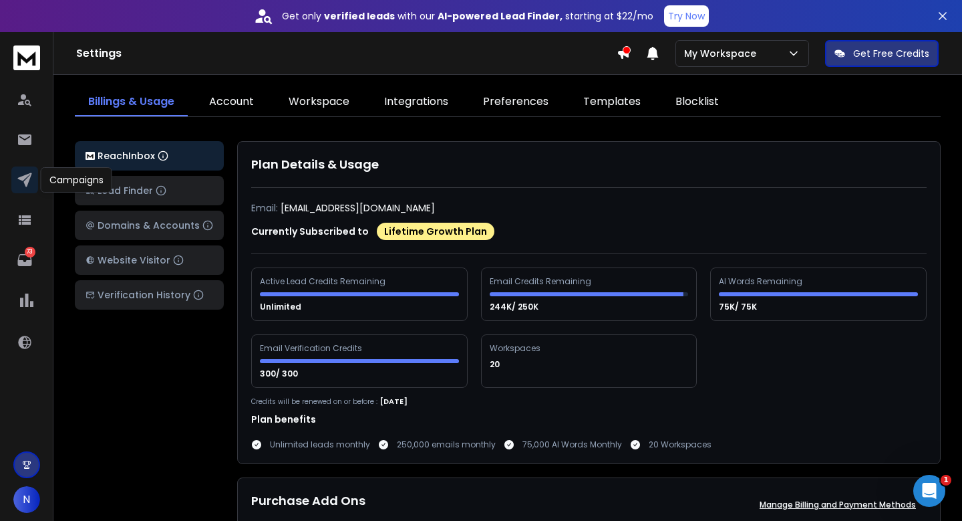
click at [24, 180] on icon at bounding box center [25, 180] width 16 height 16
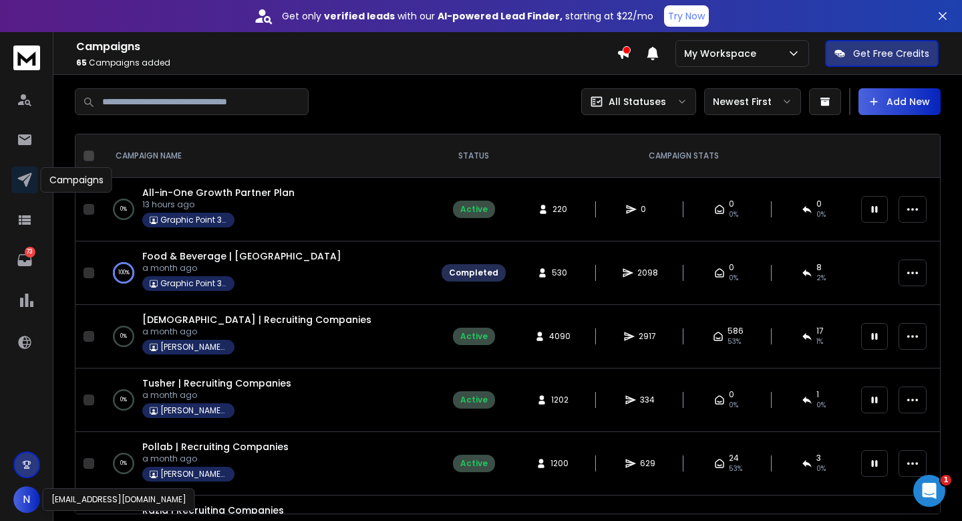
click at [31, 491] on span "N" at bounding box center [26, 499] width 27 height 27
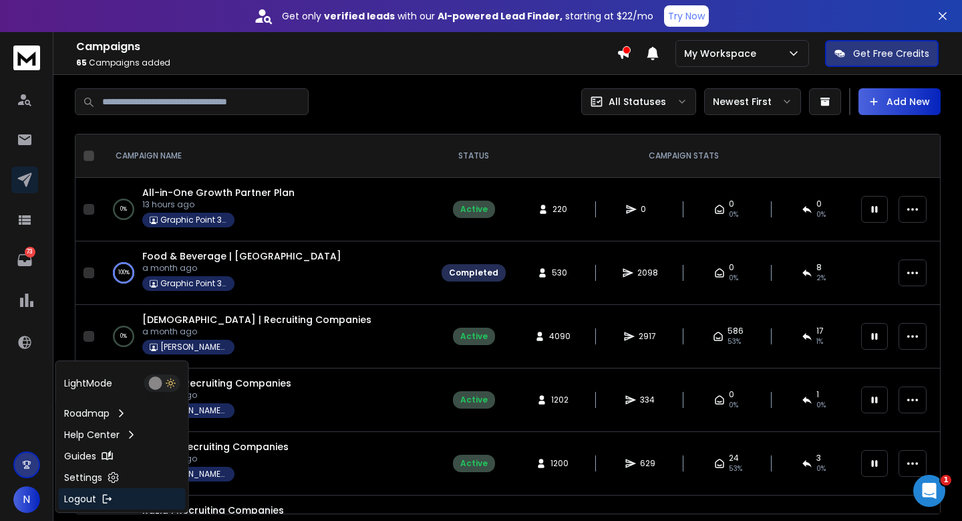
click at [71, 496] on p "Logout" at bounding box center [80, 498] width 32 height 13
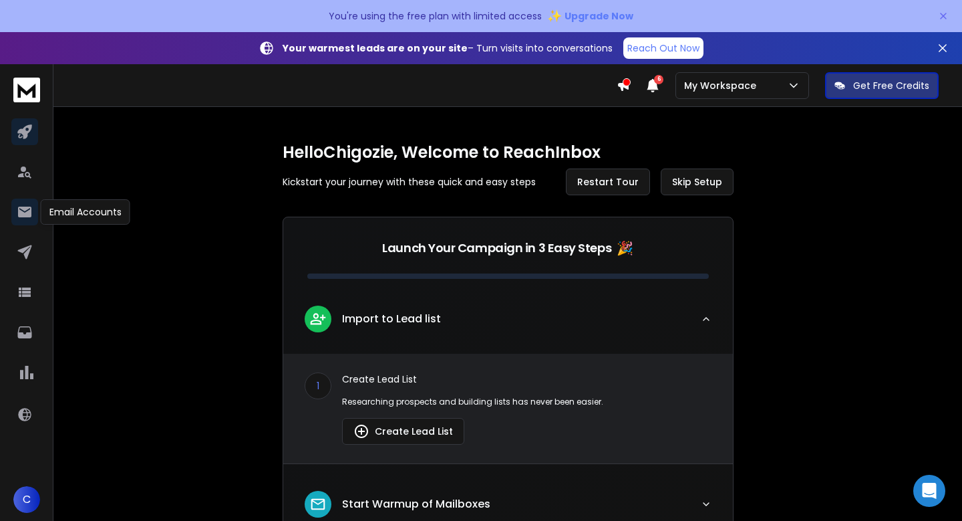
click at [23, 206] on icon at bounding box center [25, 212] width 16 height 16
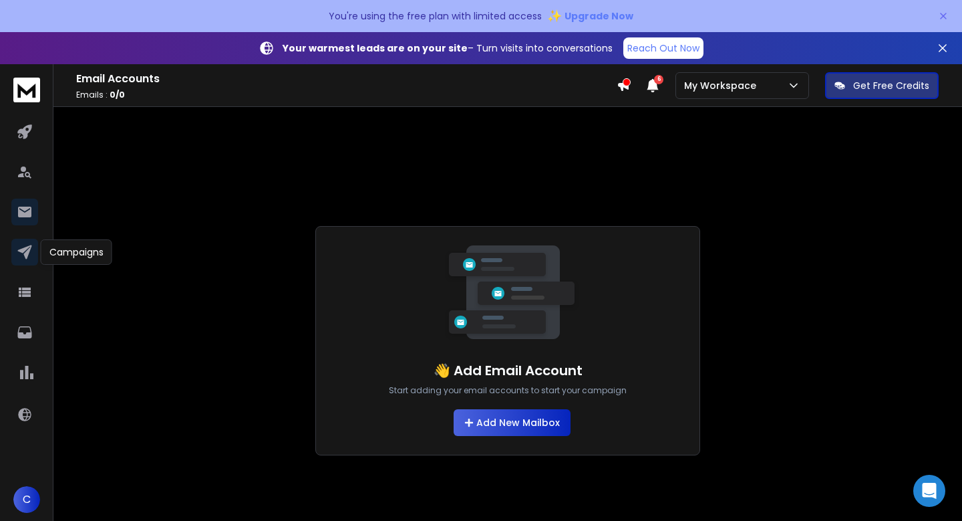
click at [28, 240] on link at bounding box center [24, 252] width 27 height 27
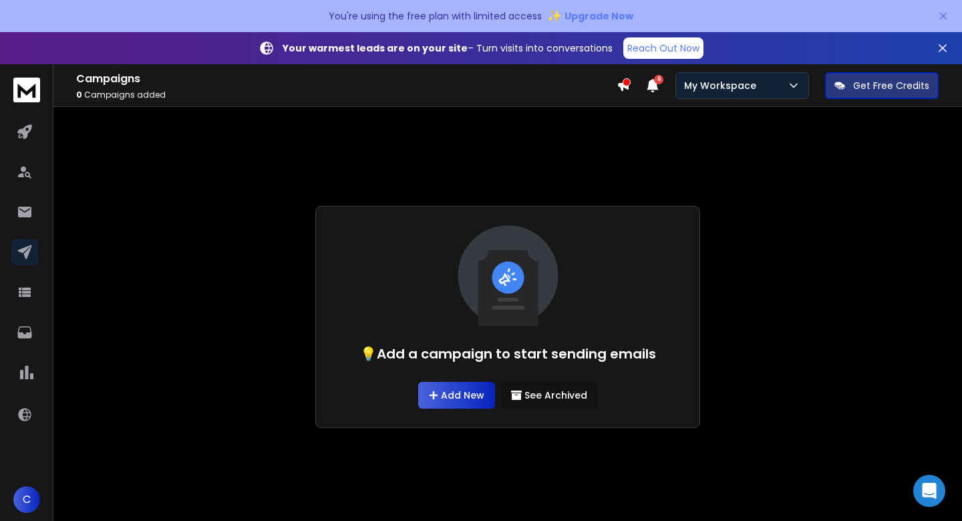
click at [720, 73] on button "My Workspace" at bounding box center [743, 85] width 134 height 27
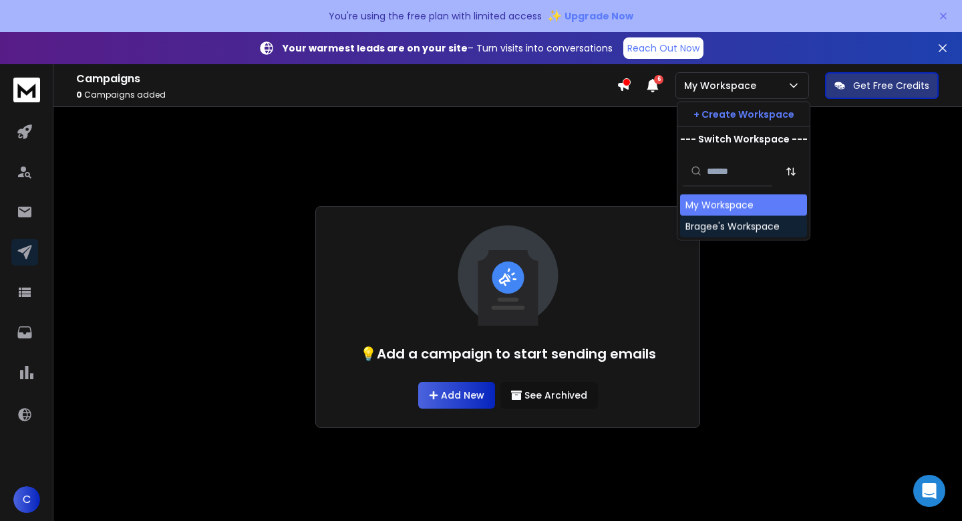
click at [736, 220] on div "Bragee's Workspace" at bounding box center [733, 226] width 94 height 13
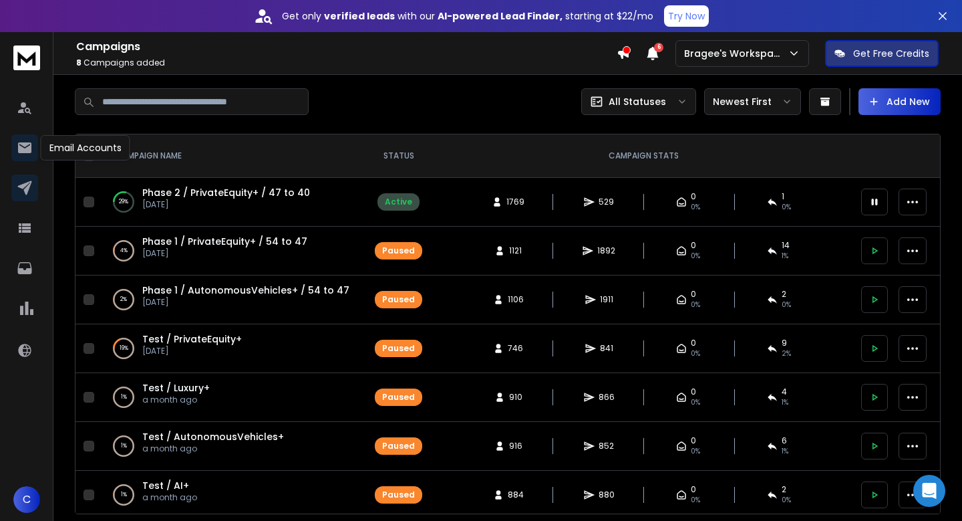
click at [25, 152] on icon at bounding box center [24, 147] width 13 height 11
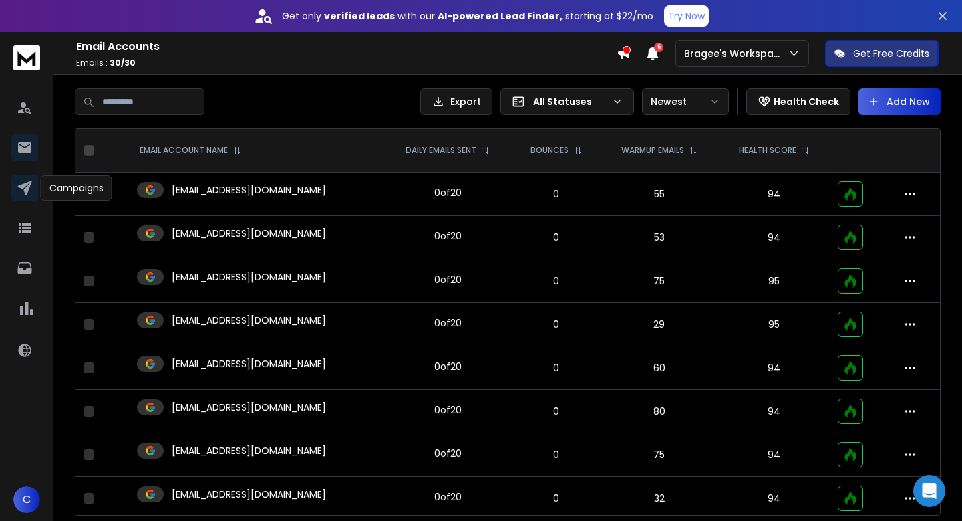
click at [30, 185] on icon at bounding box center [25, 188] width 16 height 16
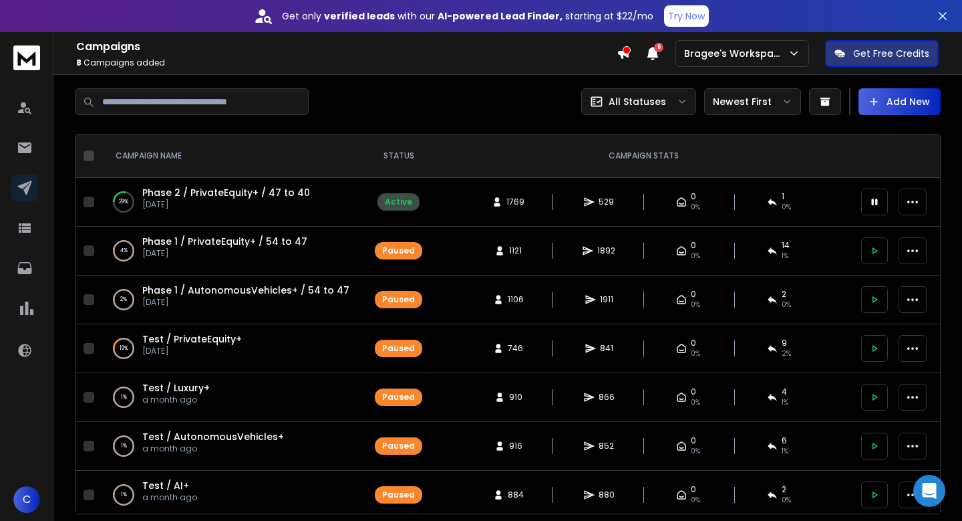
click at [208, 192] on span "Phase 2 / PrivateEquity+ / 47 to 40" at bounding box center [226, 192] width 168 height 13
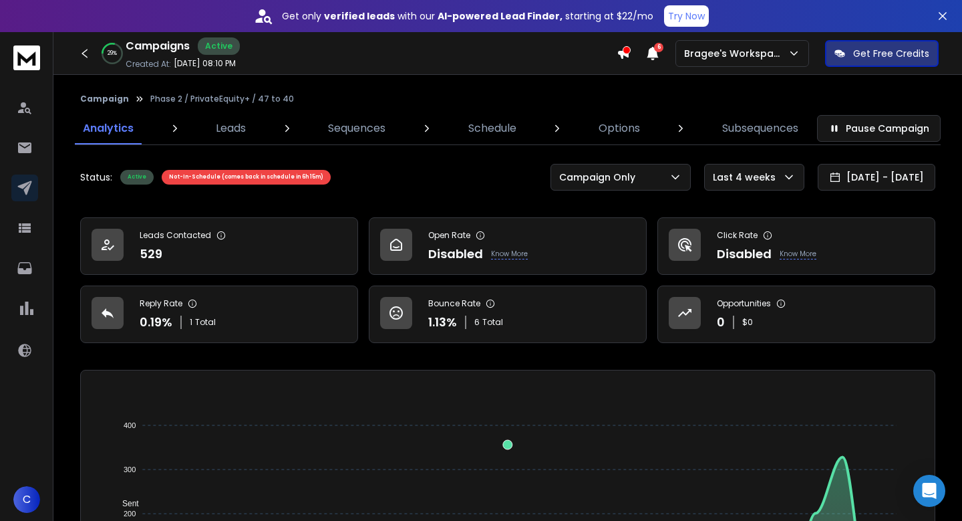
click at [198, 98] on p "Phase 2 / PrivateEquity+ / 47 to 40" at bounding box center [222, 99] width 144 height 11
copy p "Phase 2 / PrivateEquity+ / 47 to 40"
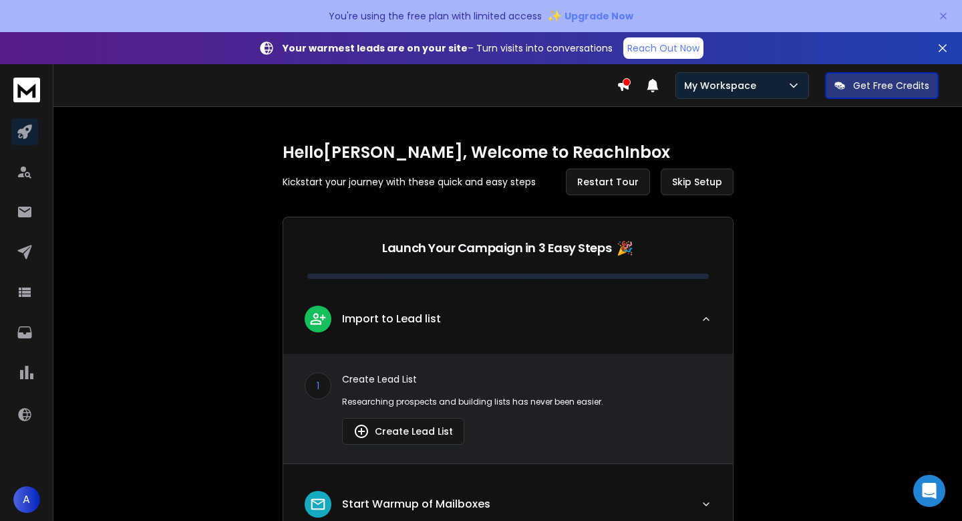
click at [744, 83] on p "My Workspace" at bounding box center [723, 85] width 78 height 13
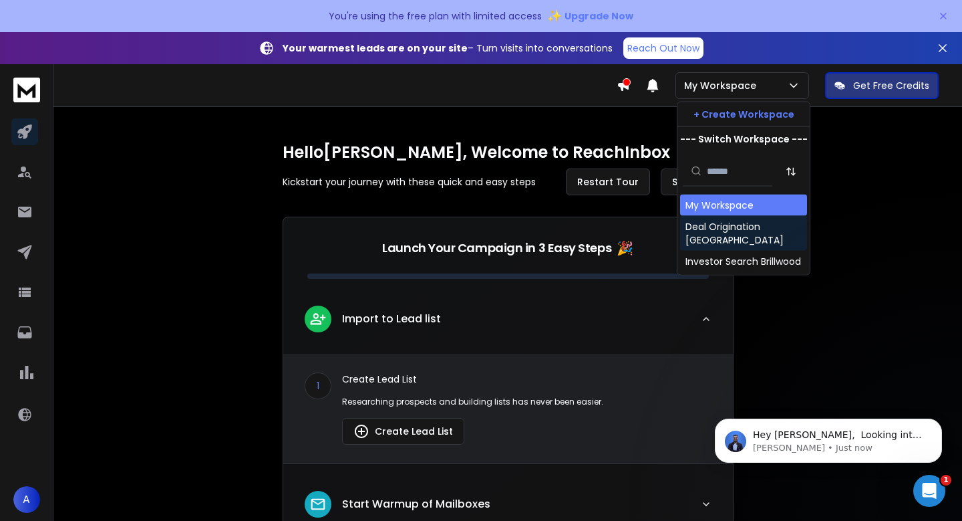
click at [702, 240] on div "Deal Origination [GEOGRAPHIC_DATA]" at bounding box center [744, 233] width 116 height 27
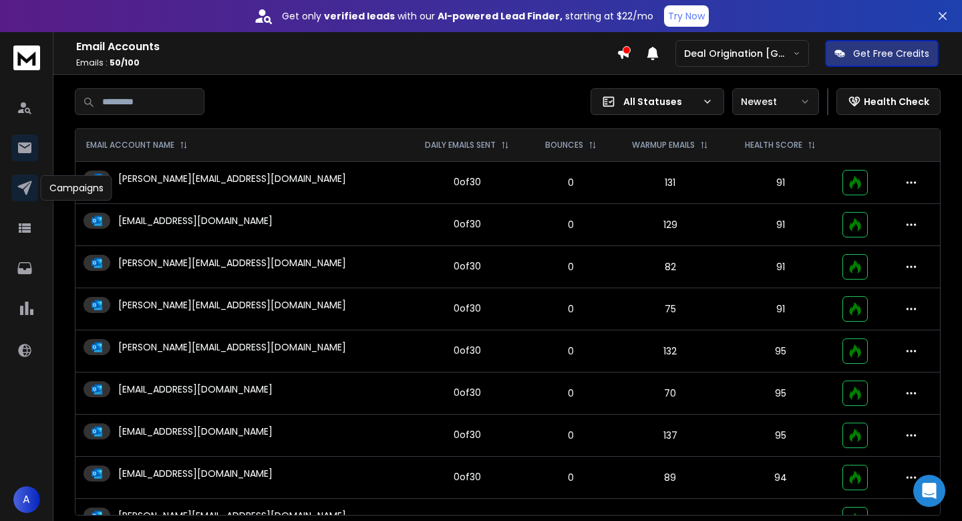
click at [17, 186] on icon at bounding box center [25, 188] width 16 height 16
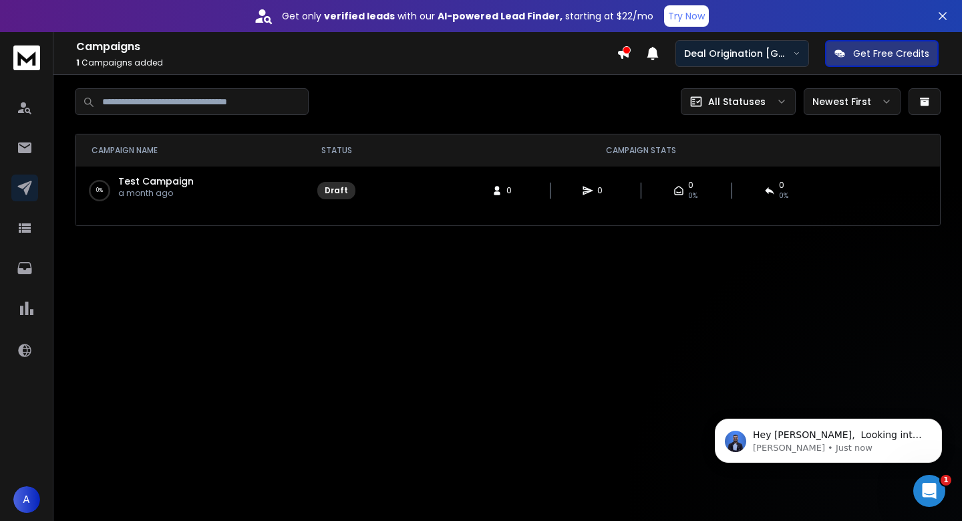
click at [720, 61] on button "Deal Origination [GEOGRAPHIC_DATA]" at bounding box center [743, 53] width 134 height 27
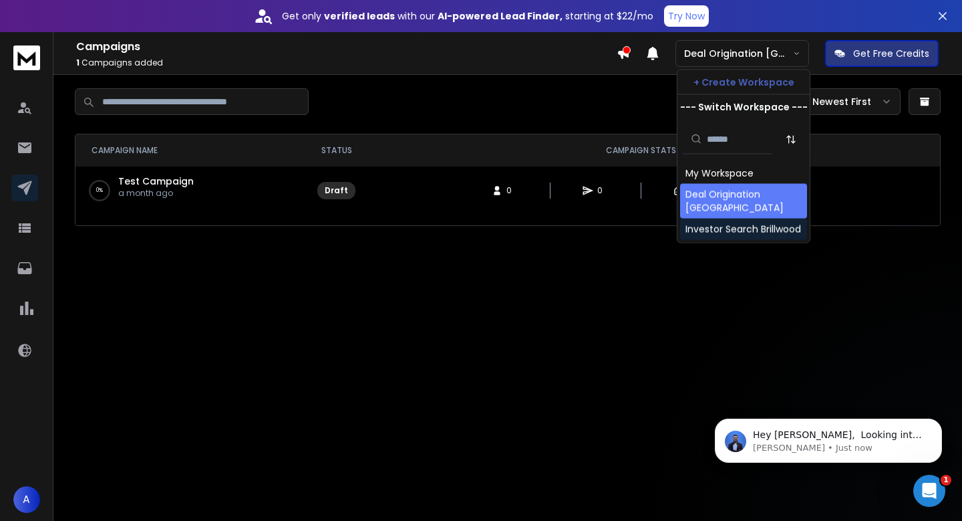
click at [712, 236] on div "Investor Search Brillwood" at bounding box center [744, 229] width 116 height 13
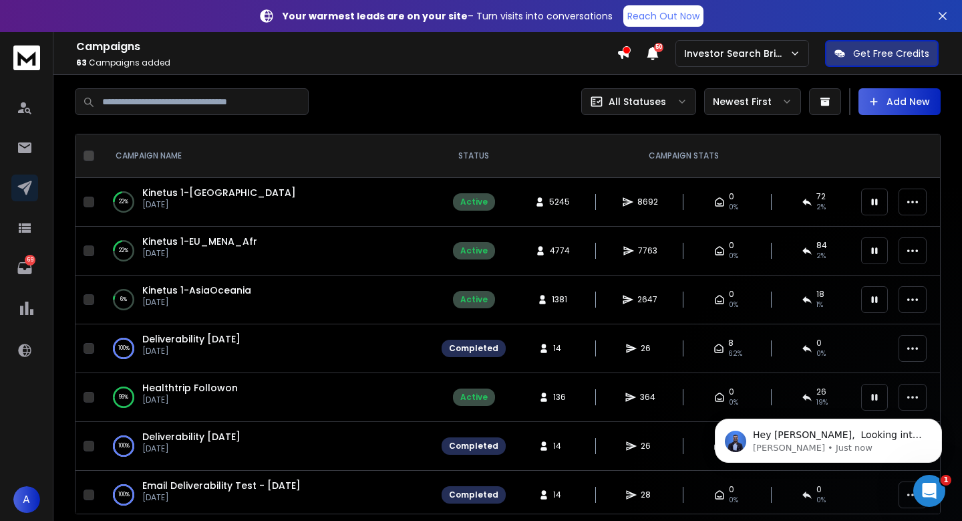
click at [235, 97] on input at bounding box center [192, 101] width 234 height 27
paste input "**********"
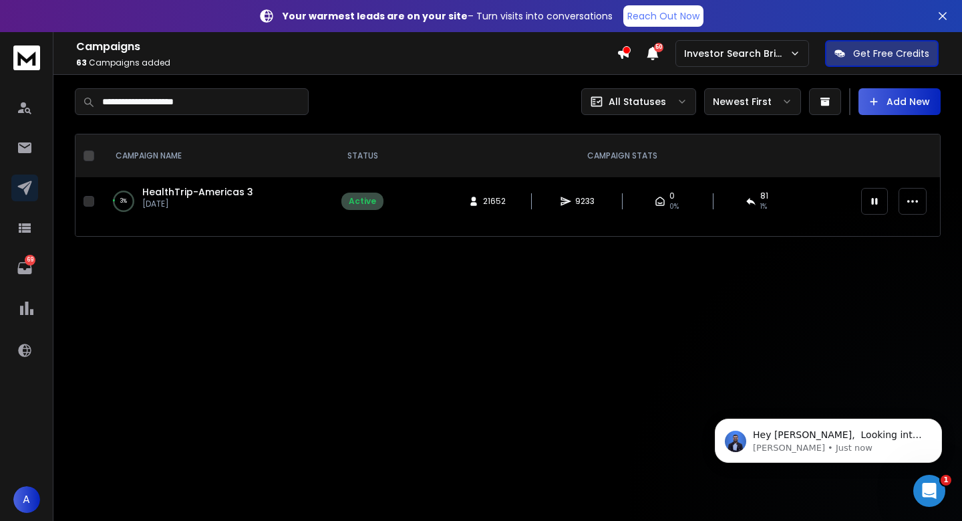
type input "**********"
click at [188, 184] on td "3 % HealthTrip-[GEOGRAPHIC_DATA] 3 [DATE]" at bounding box center [217, 201] width 234 height 48
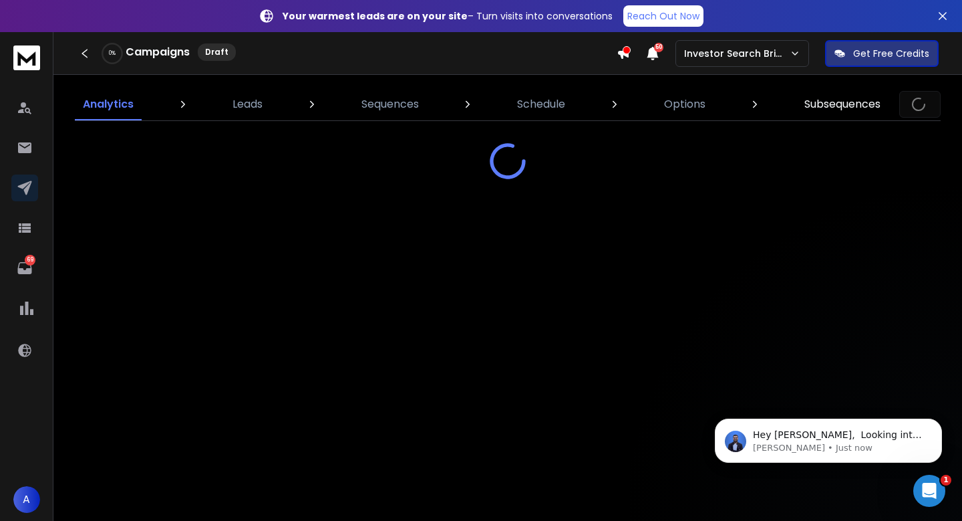
click at [818, 99] on p "Subsequences" at bounding box center [843, 104] width 76 height 16
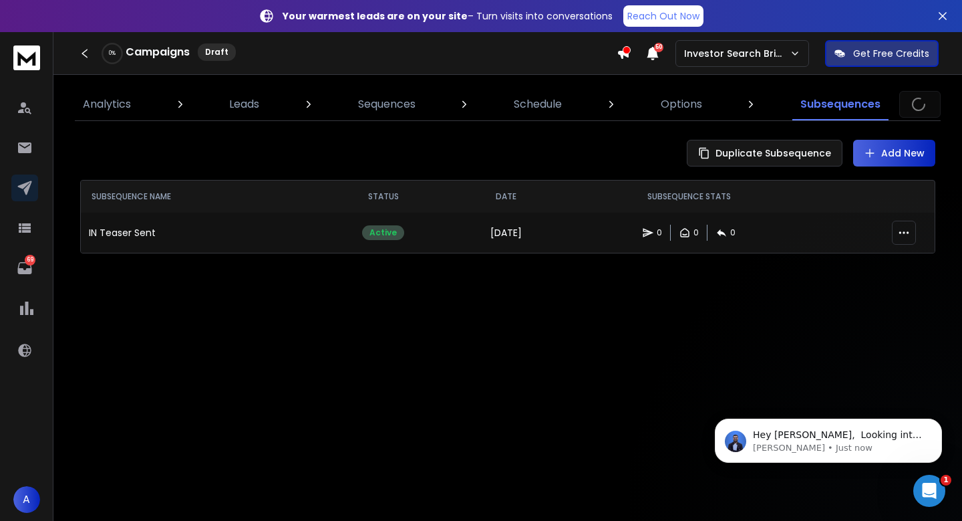
click at [543, 246] on td "[DATE]" at bounding box center [506, 233] width 110 height 40
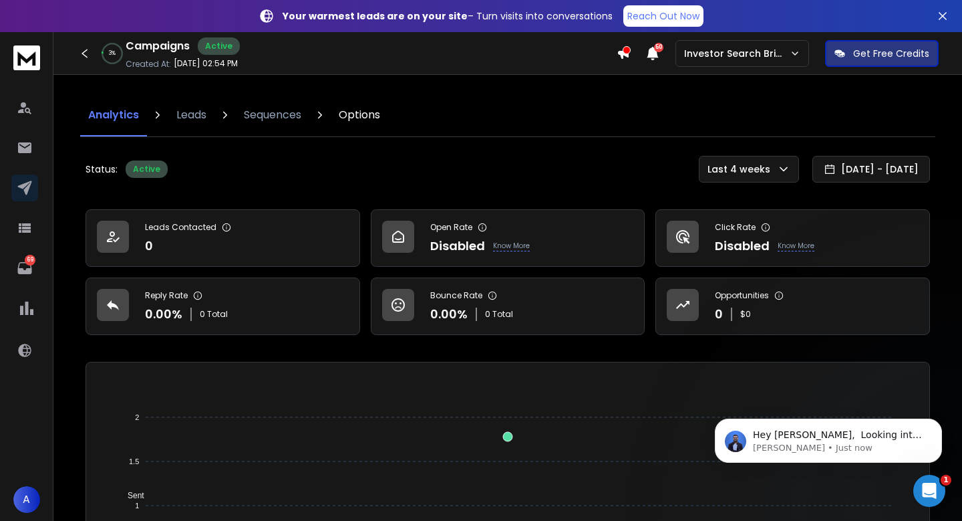
click at [343, 110] on p "Options" at bounding box center [359, 115] width 41 height 16
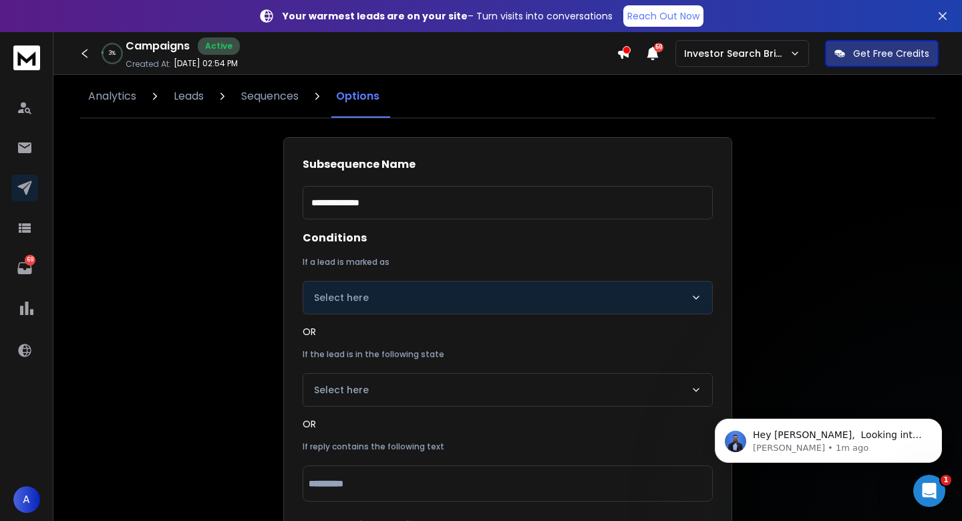
scroll to position [5, 0]
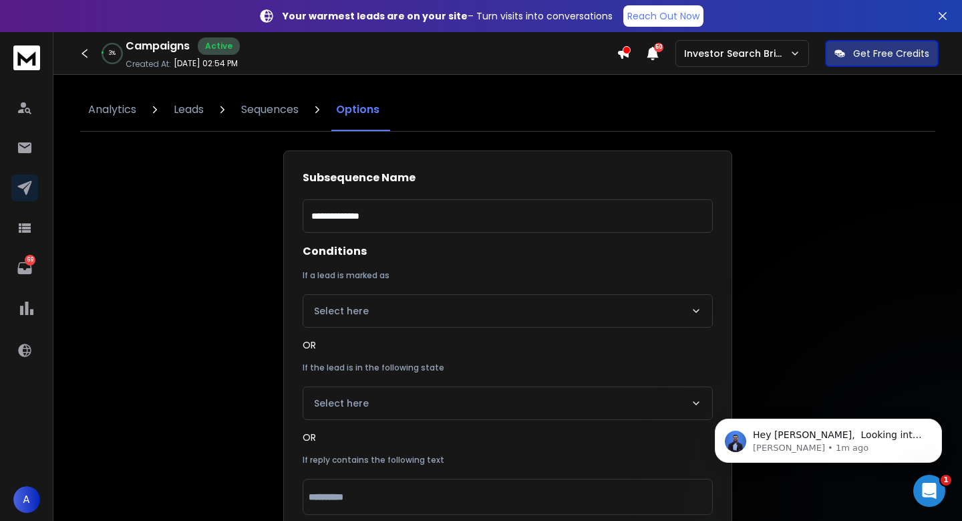
click at [429, 224] on input "**********" at bounding box center [508, 215] width 410 height 33
click at [465, 167] on section "**********" at bounding box center [507, 390] width 449 height 480
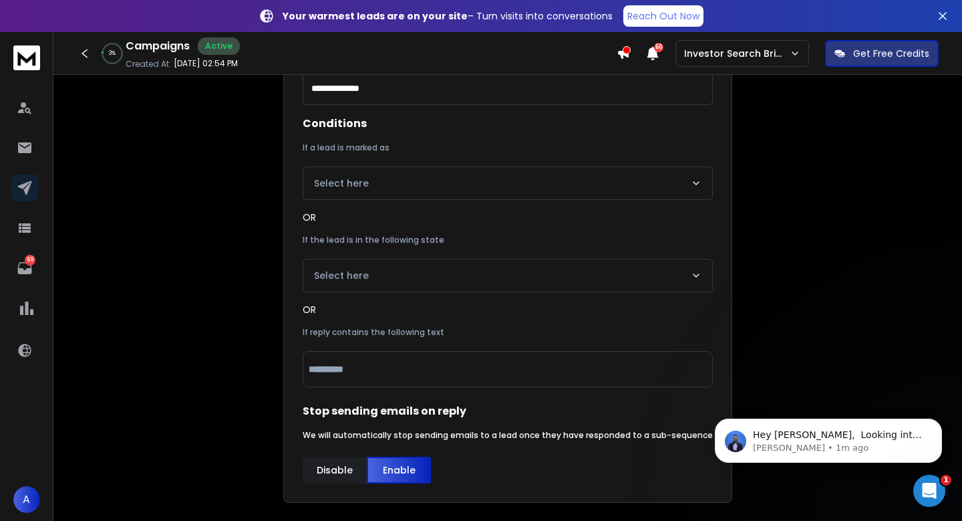
scroll to position [137, 0]
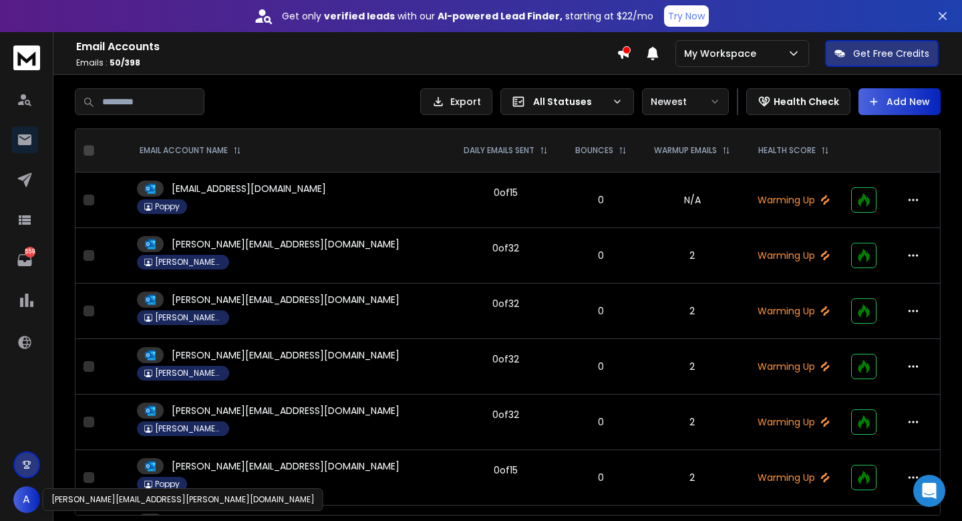
click at [21, 491] on span "A" at bounding box center [26, 499] width 27 height 27
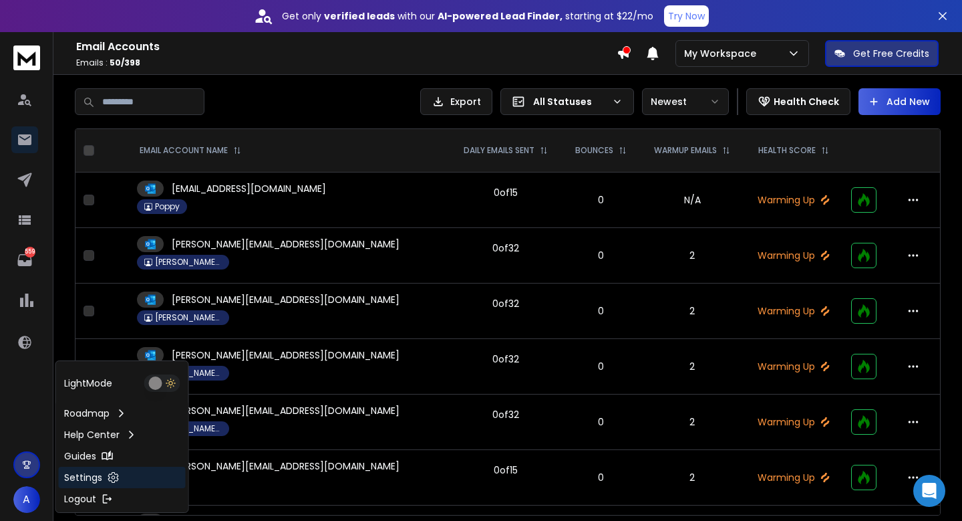
click at [72, 476] on p "Settings" at bounding box center [83, 477] width 38 height 13
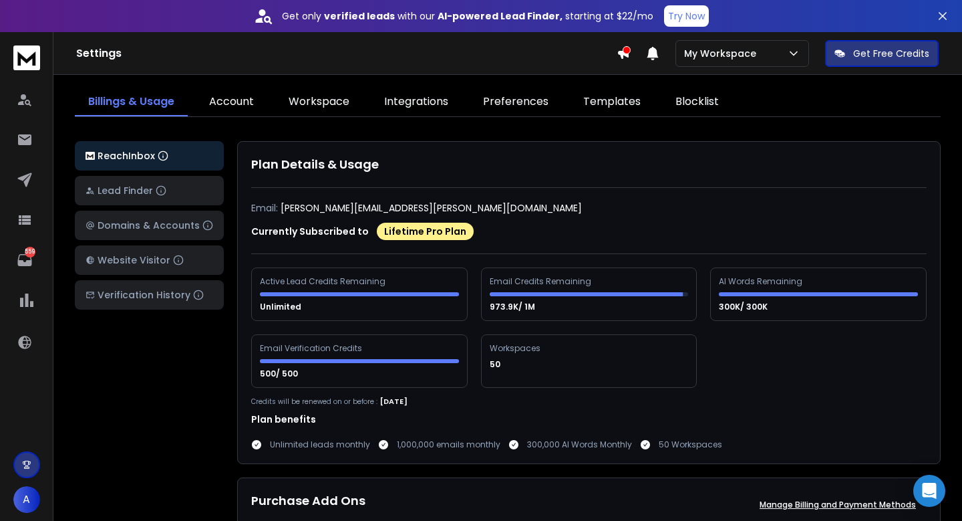
click at [395, 108] on link "Integrations" at bounding box center [416, 102] width 91 height 28
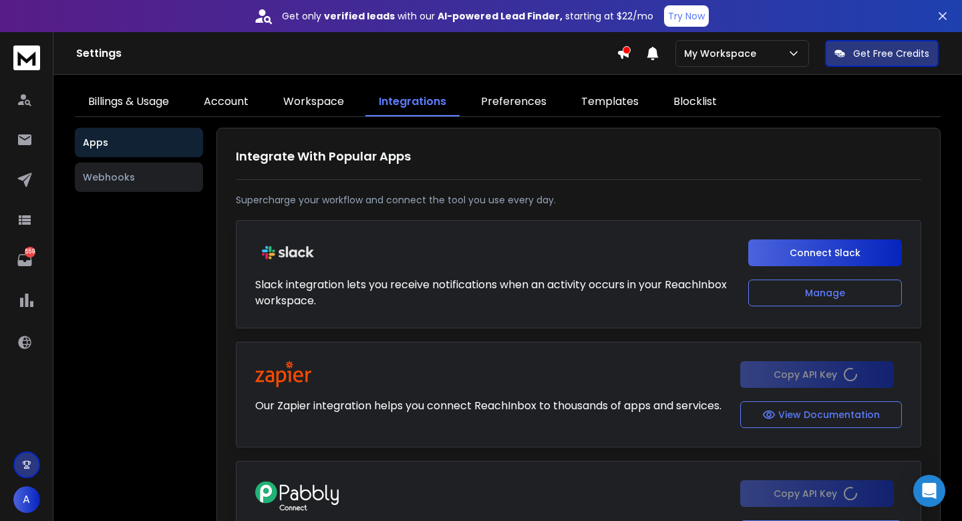
click at [337, 94] on link "Workspace" at bounding box center [314, 102] width 88 height 28
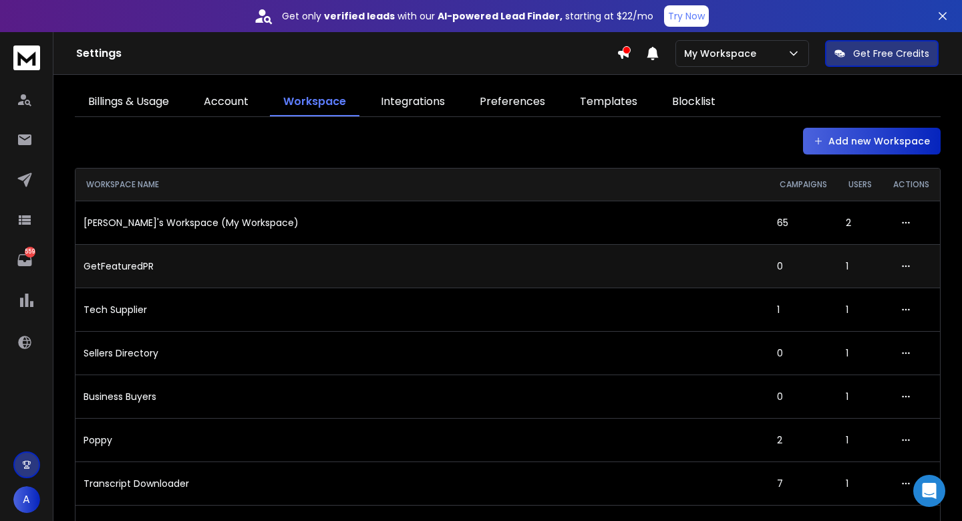
click at [333, 261] on td "GetFeaturedPR" at bounding box center [423, 265] width 694 height 43
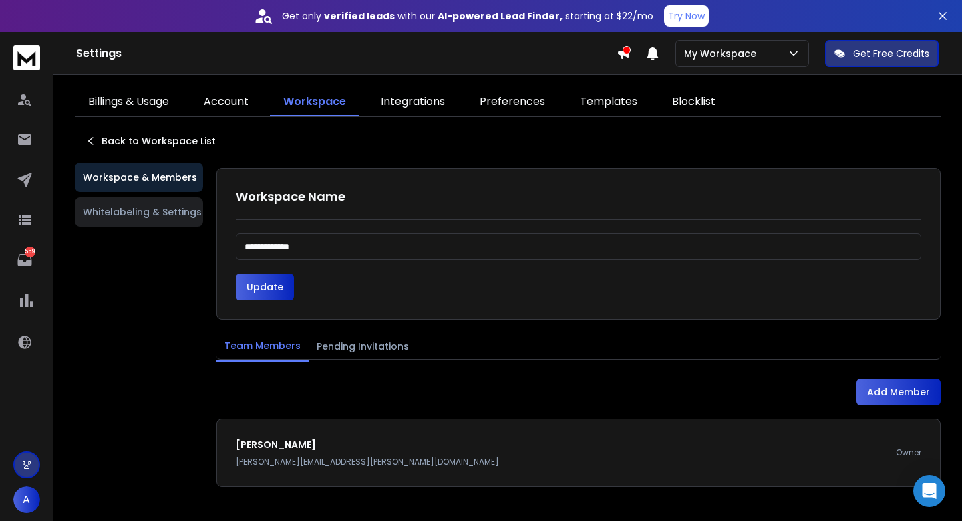
scroll to position [55, 0]
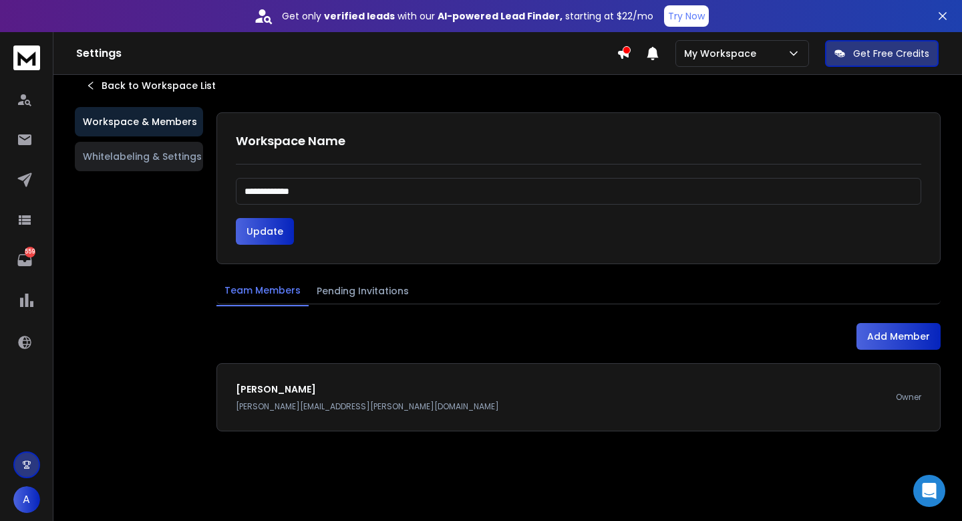
click at [370, 297] on button "Pending Invitations" at bounding box center [363, 290] width 108 height 29
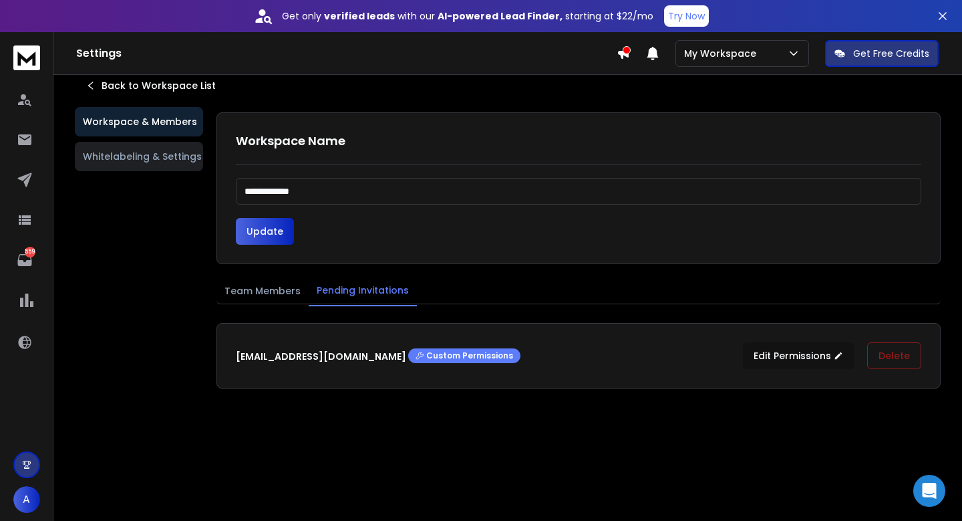
click at [374, 186] on input "**********" at bounding box center [579, 191] width 686 height 27
type input "**********"
click at [98, 240] on div "**********" at bounding box center [508, 250] width 866 height 276
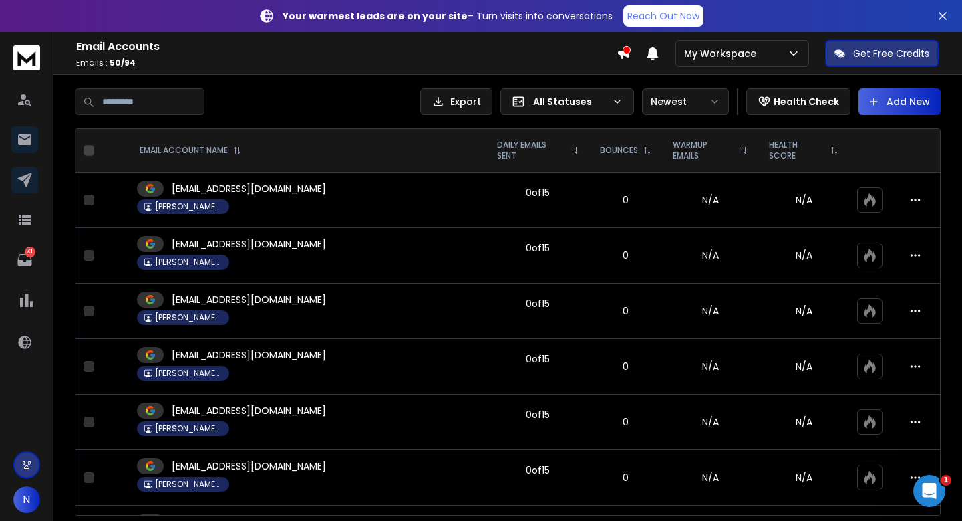
click at [27, 180] on icon at bounding box center [24, 179] width 14 height 14
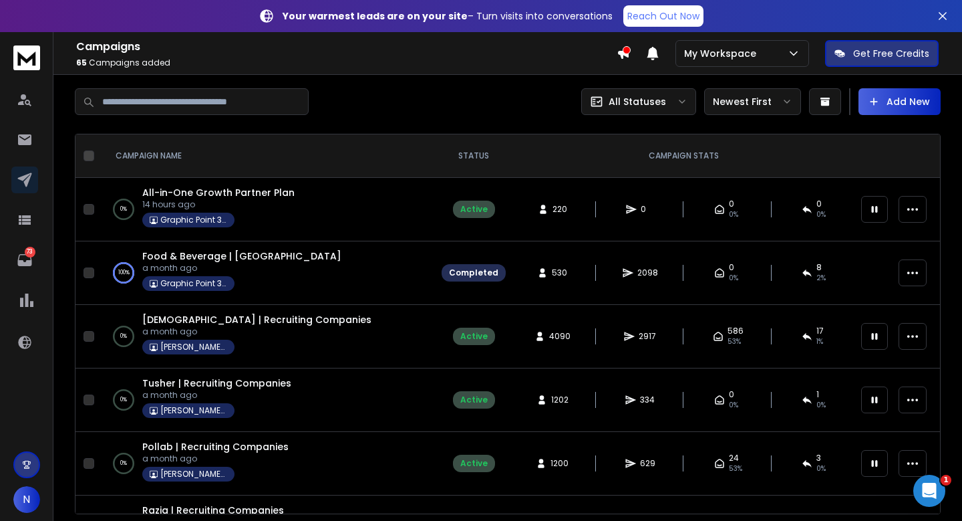
click at [213, 194] on span "All-in-One Growth Partner Plan" at bounding box center [218, 192] width 152 height 13
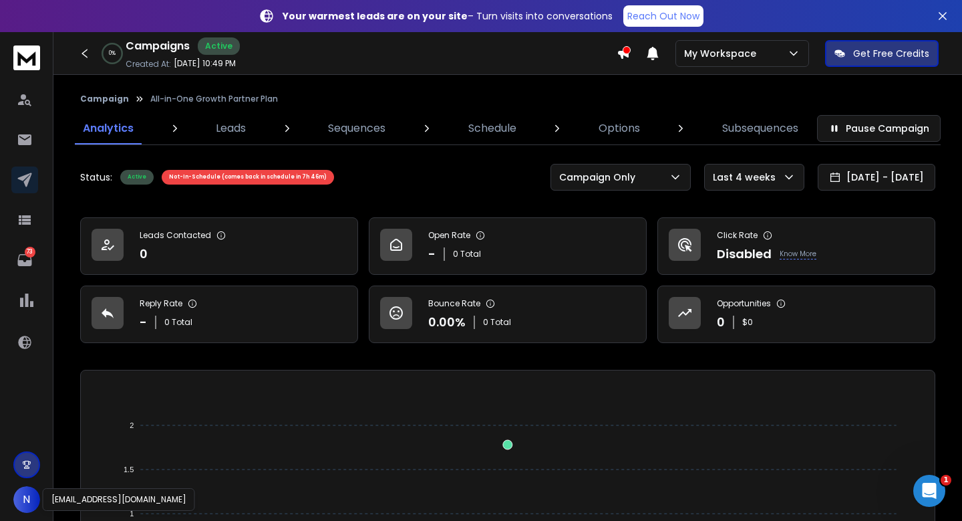
click at [26, 505] on span "N" at bounding box center [26, 499] width 27 height 27
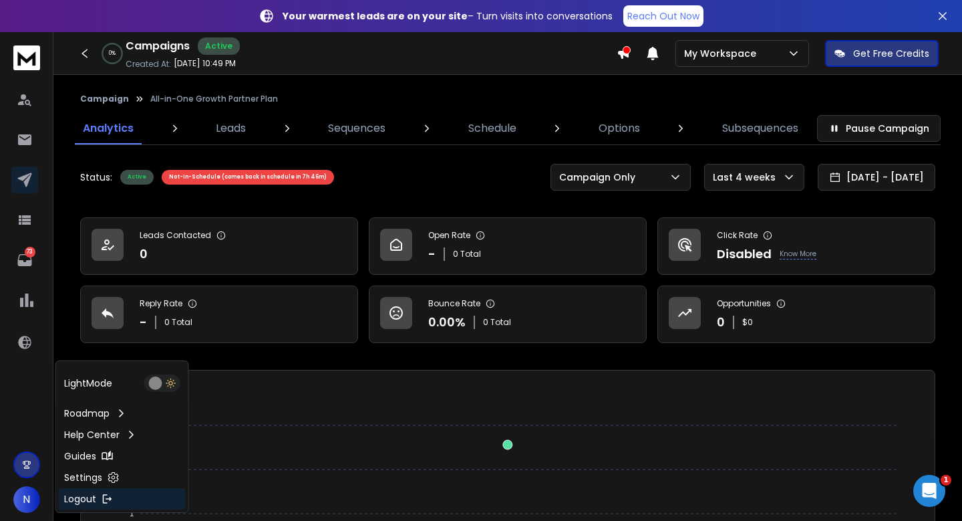
click at [82, 493] on p "Logout" at bounding box center [80, 498] width 32 height 13
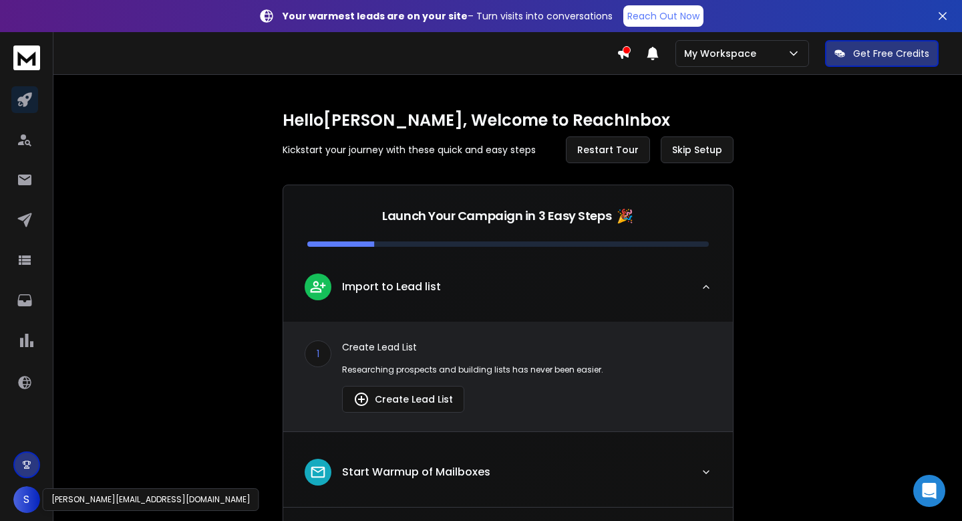
click at [18, 492] on span "S" at bounding box center [26, 499] width 27 height 27
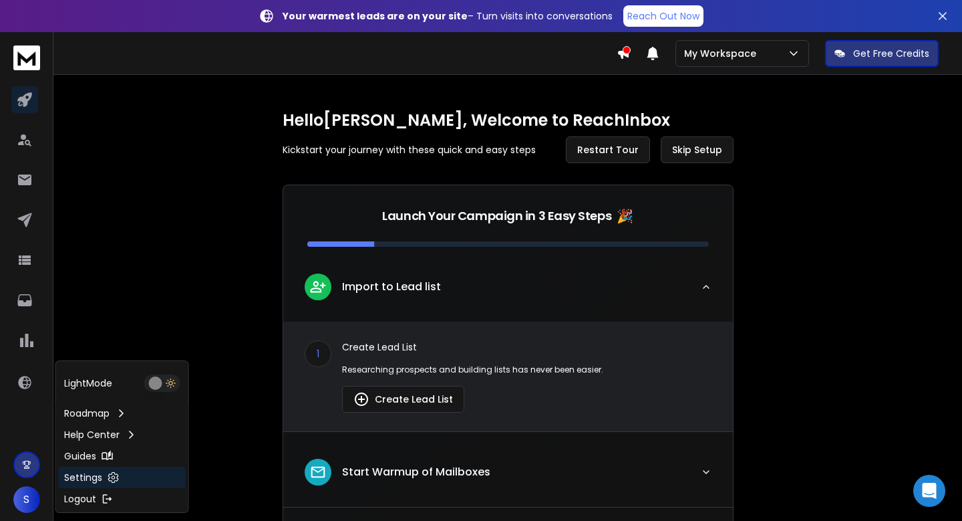
click at [94, 485] on div "Settings" at bounding box center [122, 477] width 127 height 21
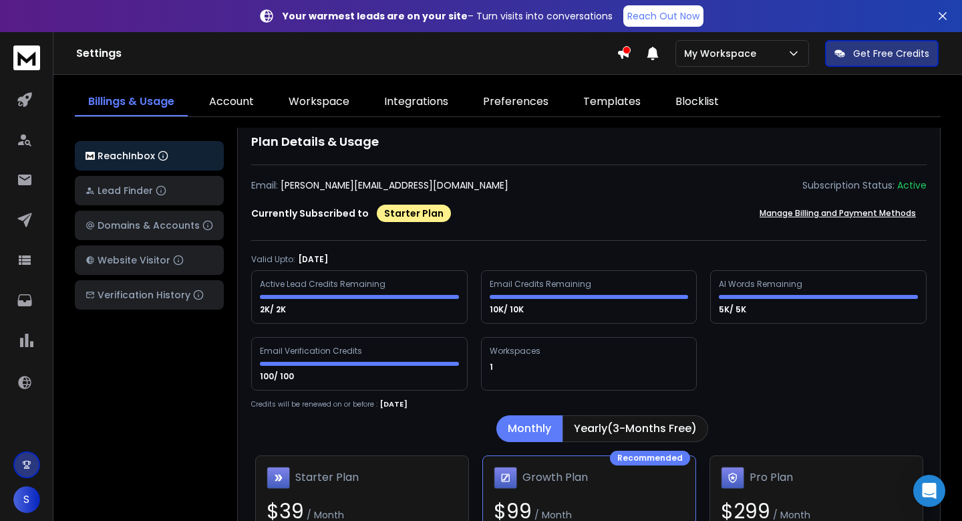
scroll to position [25, 0]
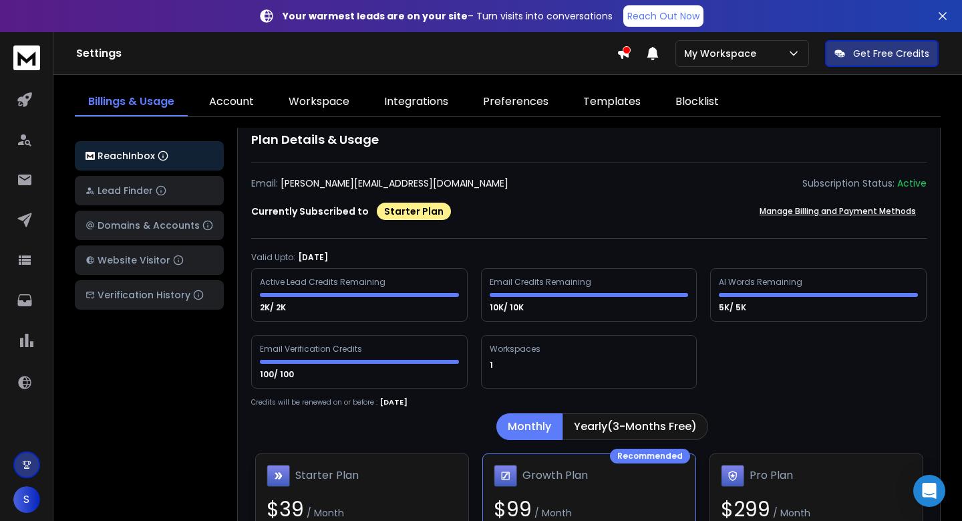
click at [152, 220] on button "Domains & Accounts" at bounding box center [149, 225] width 149 height 29
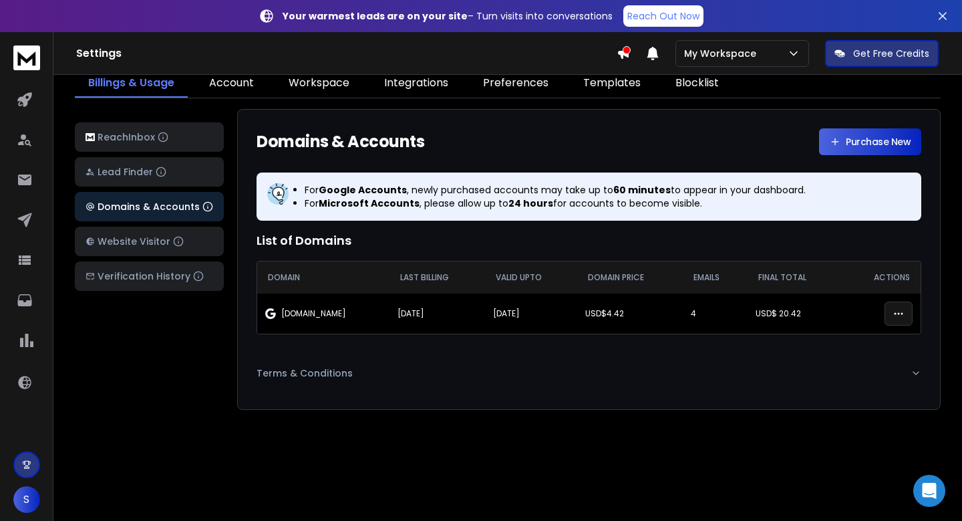
scroll to position [21, 0]
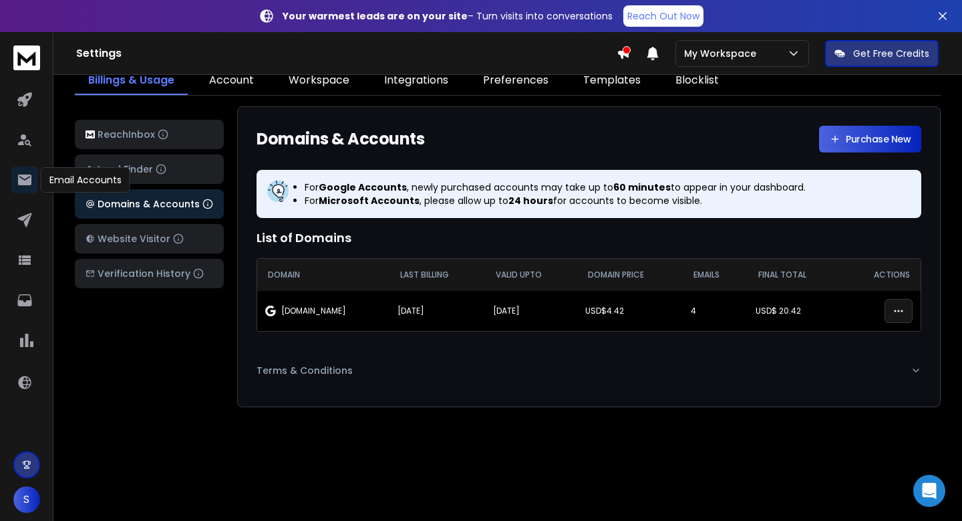
click at [19, 174] on icon at bounding box center [24, 179] width 13 height 11
